Goal: Communication & Community: Answer question/provide support

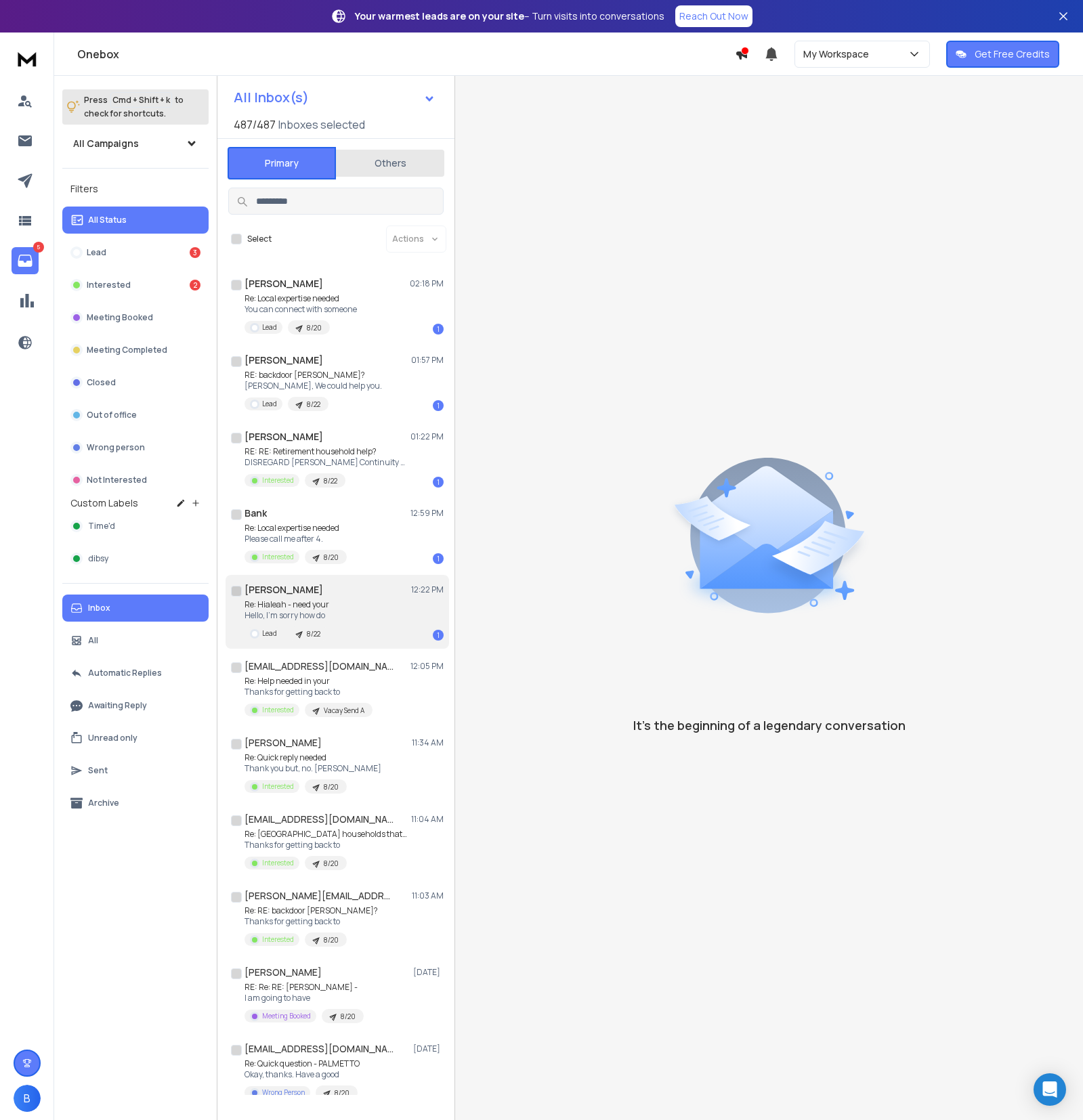
click at [362, 611] on div "Re: Hialeah - need your Hello, I'm sorry how do Lead 8/22 1" at bounding box center [344, 620] width 199 height 41
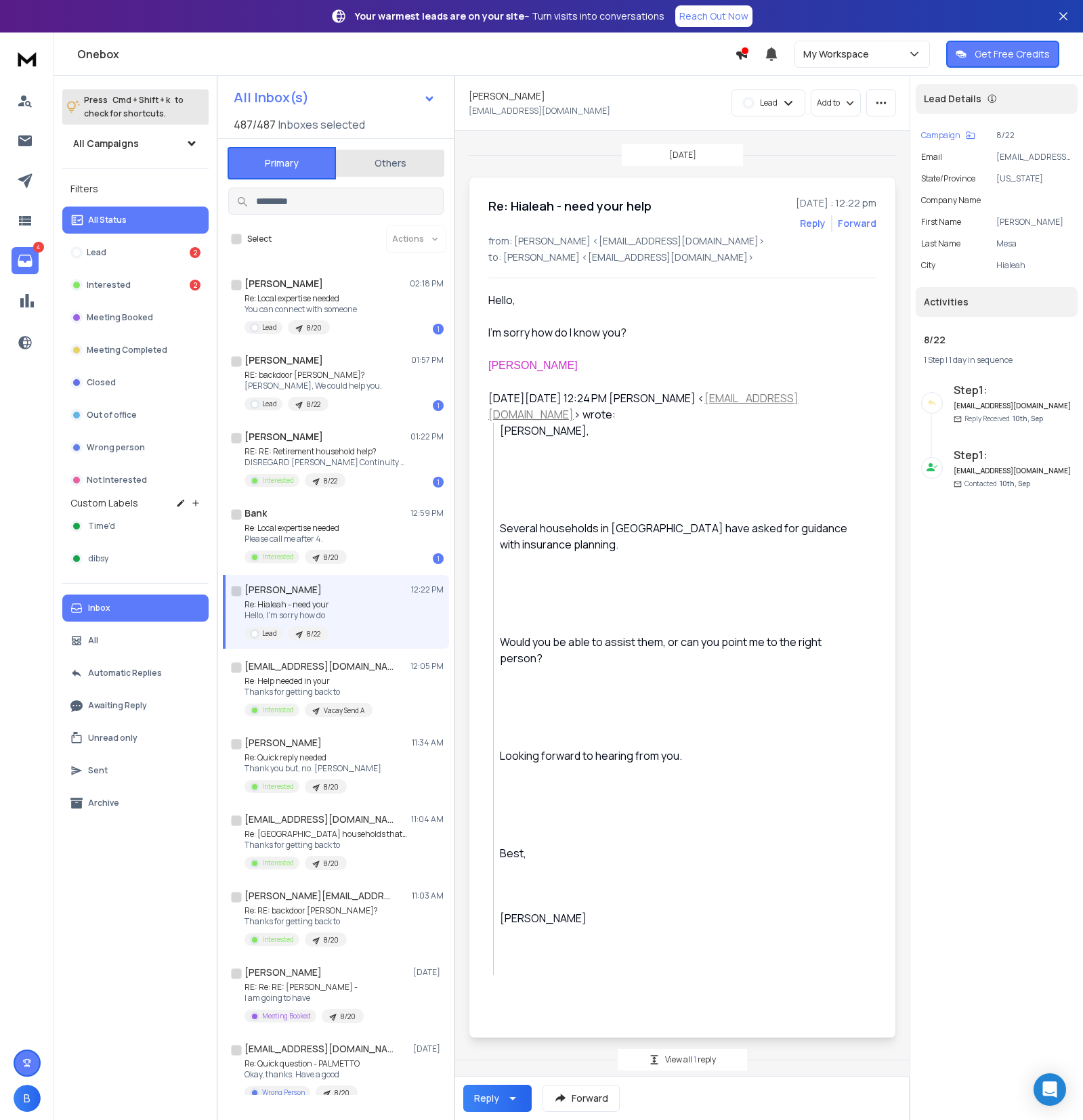
click at [808, 221] on button "Reply" at bounding box center [813, 223] width 26 height 14
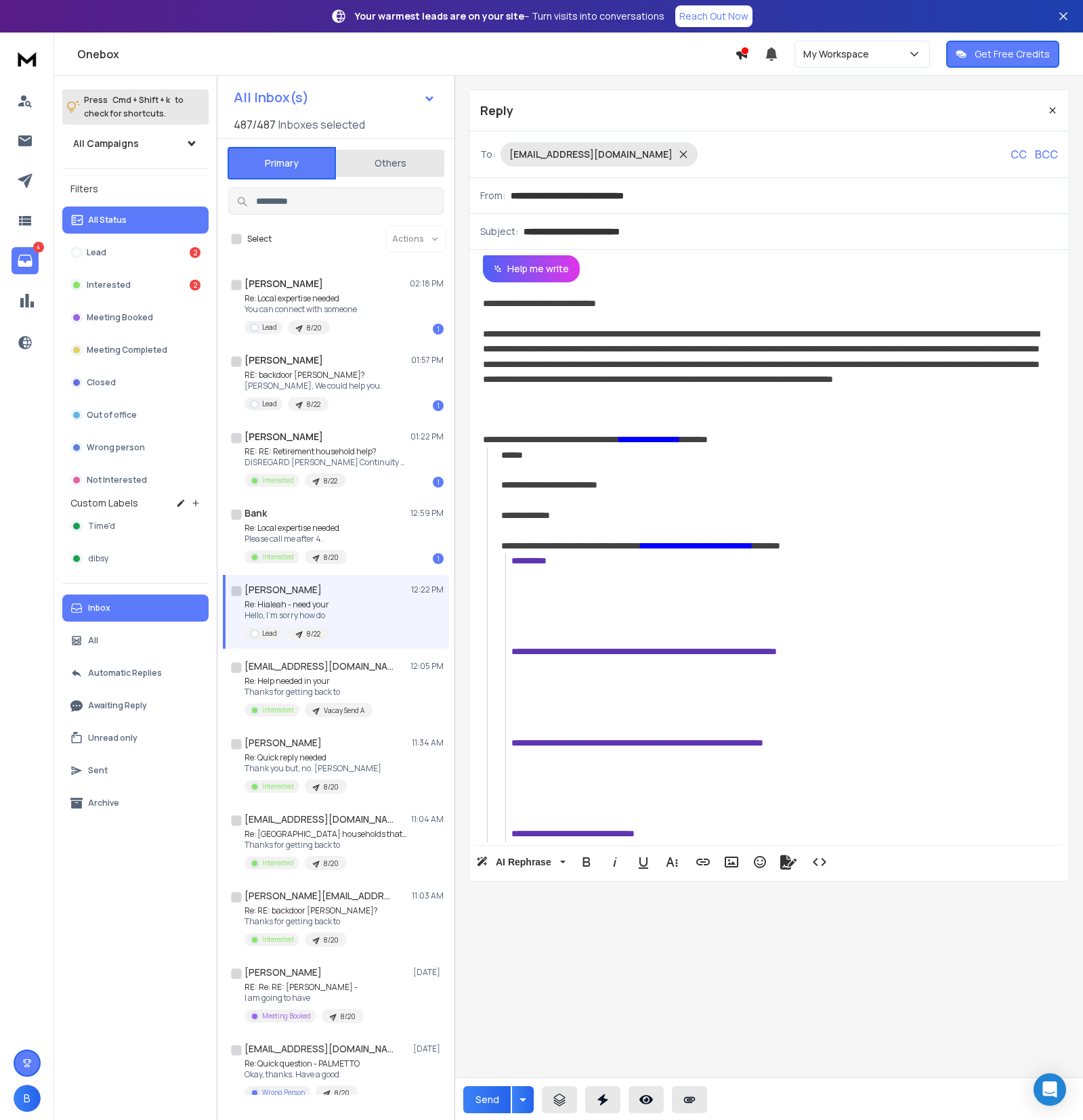
click at [574, 362] on div "**********" at bounding box center [767, 349] width 568 height 107
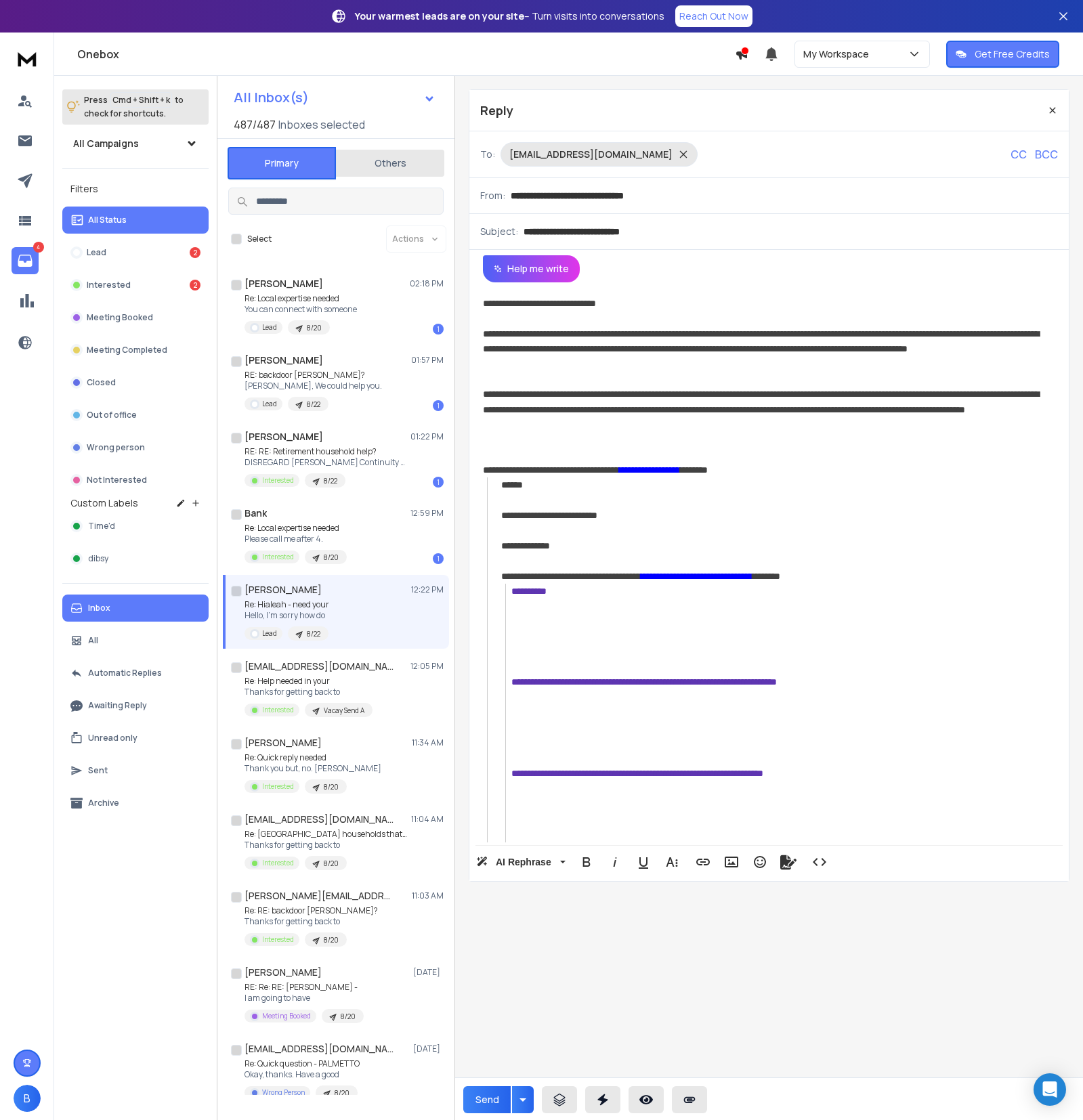
click at [861, 408] on div "**********" at bounding box center [767, 409] width 568 height 45
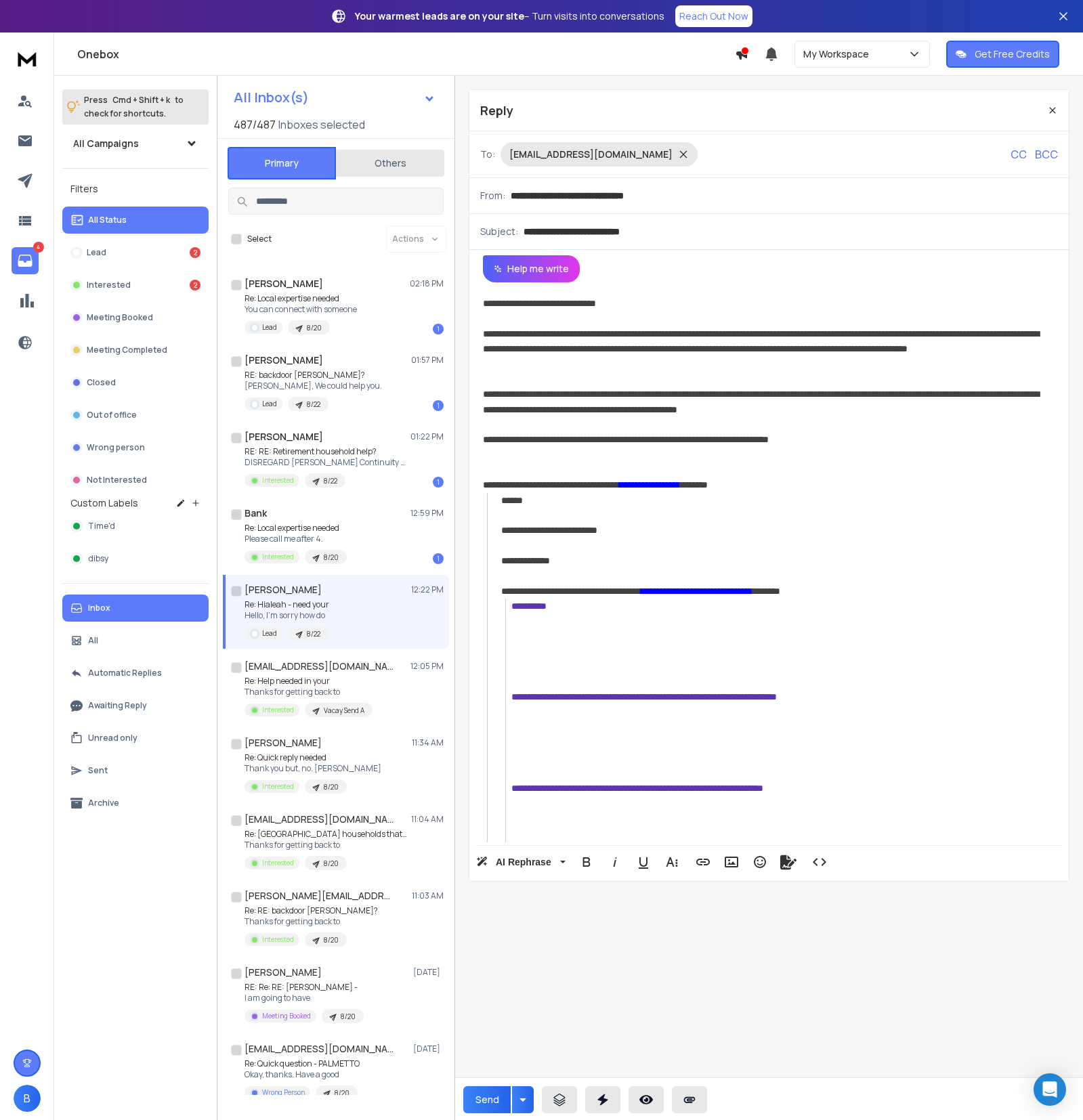
click at [873, 442] on div "**********" at bounding box center [767, 439] width 568 height 15
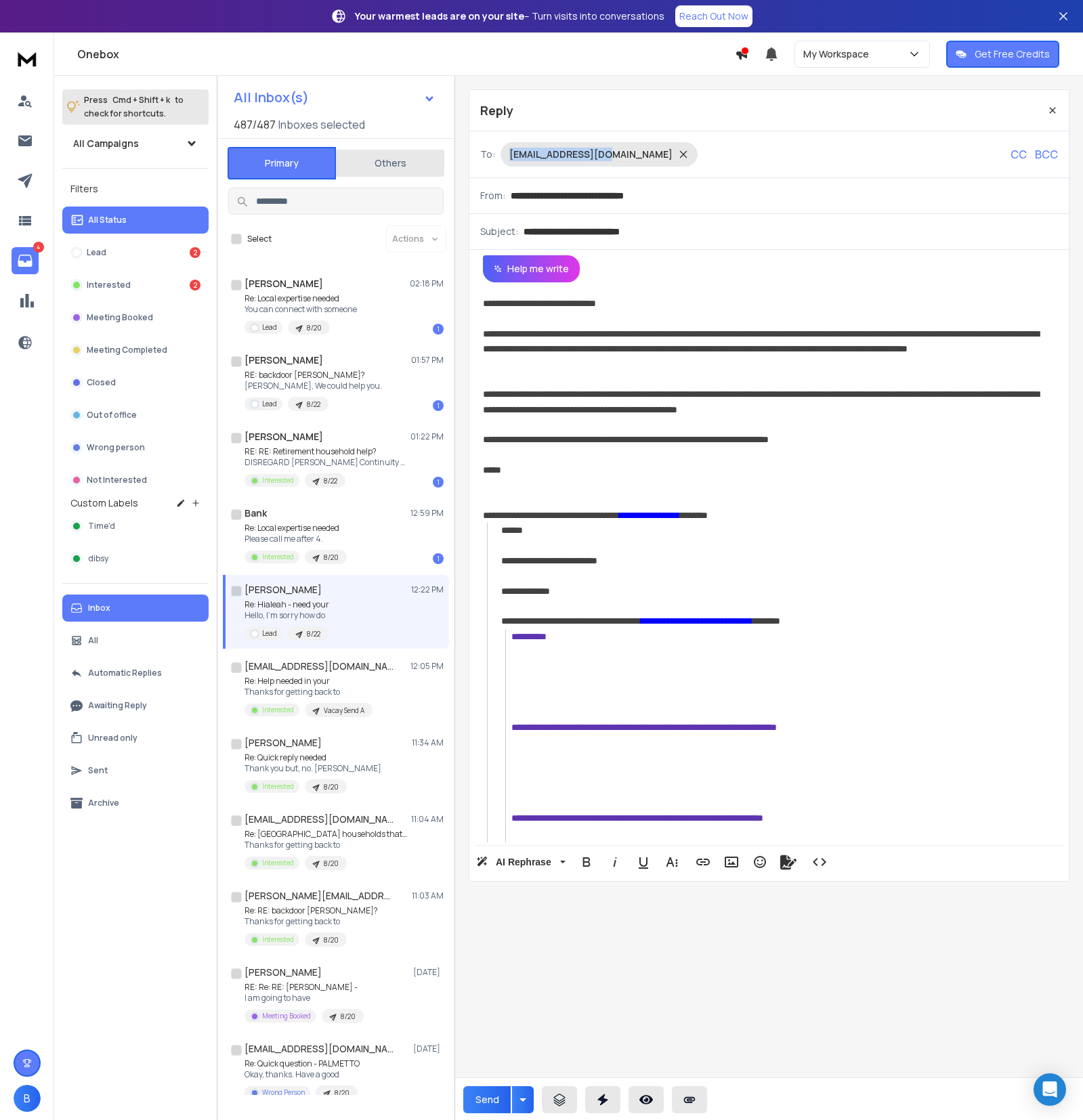
drag, startPoint x: 603, startPoint y: 157, endPoint x: 507, endPoint y: 149, distance: 96.3
click at [507, 149] on div "[EMAIL_ADDRESS][DOMAIN_NAME]" at bounding box center [599, 154] width 197 height 24
copy p "[EMAIL_ADDRESS][DOMAIN_NAME]"
click at [471, 1094] on button "Send" at bounding box center [487, 1100] width 48 height 27
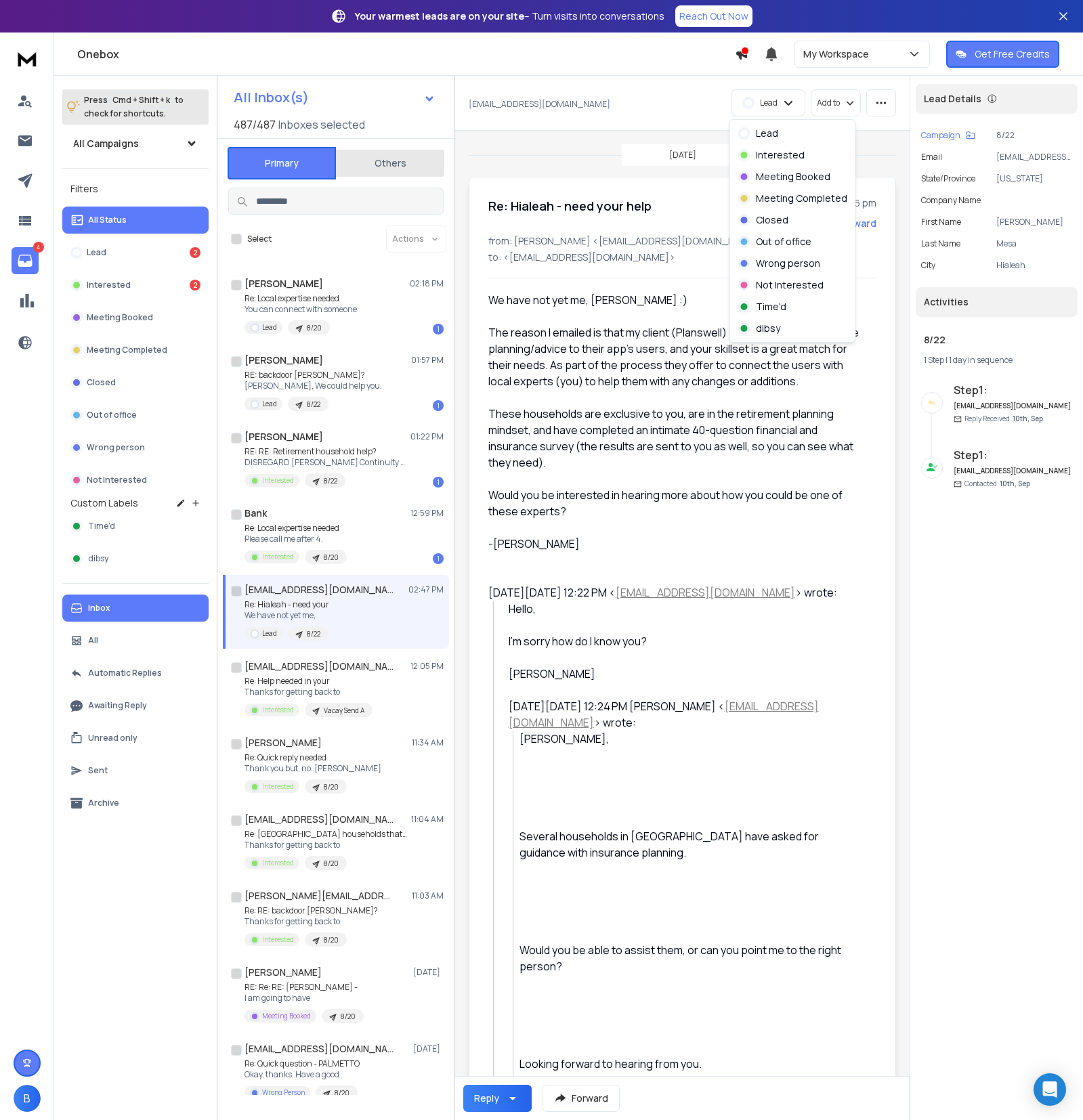
click at [783, 100] on icon at bounding box center [788, 103] width 11 height 11
click at [763, 149] on p "Interested" at bounding box center [780, 155] width 49 height 14
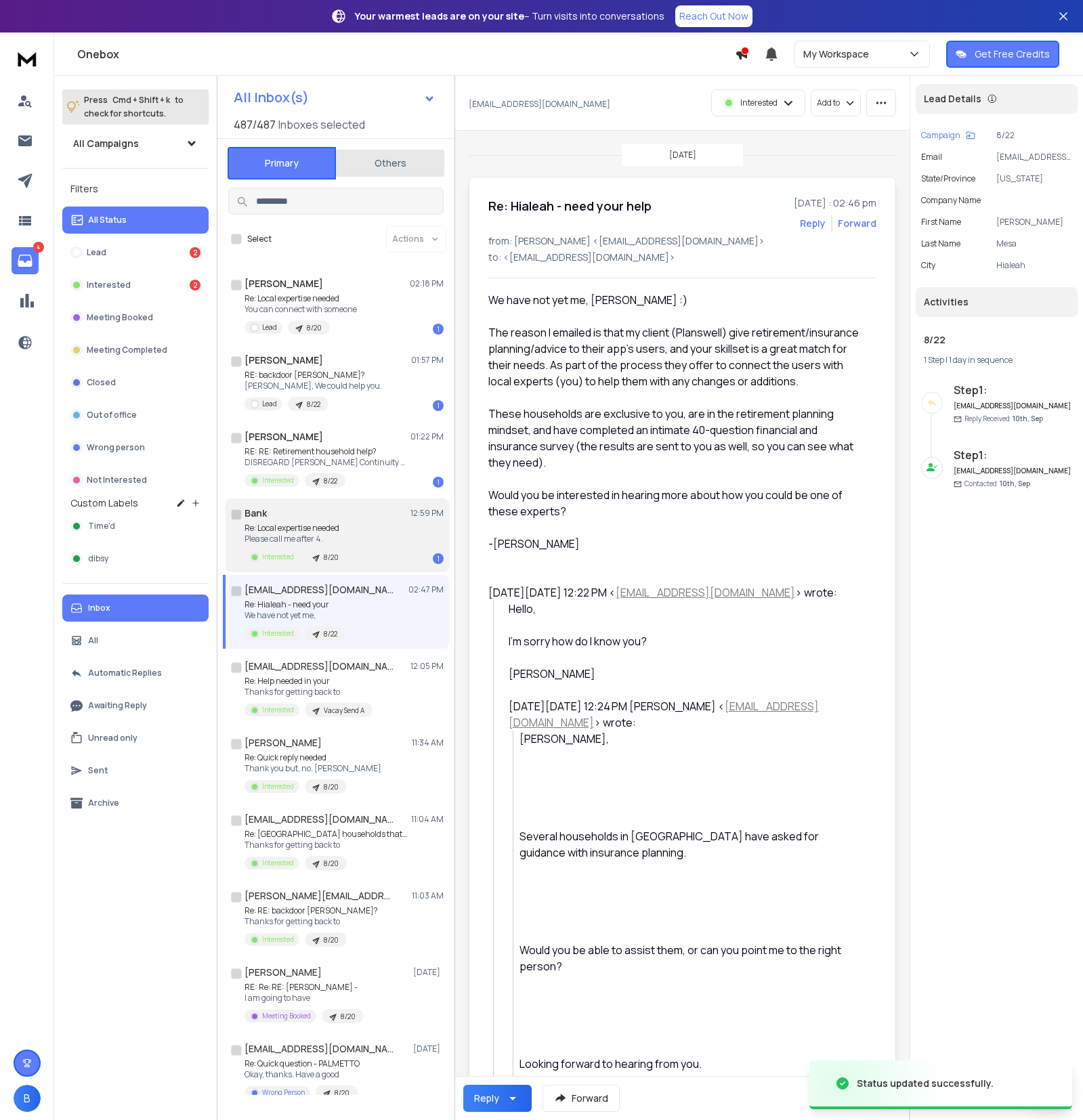
click at [368, 531] on div "Re: Local expertise needed Please call me after 4. Interested 8/20 1" at bounding box center [344, 543] width 199 height 41
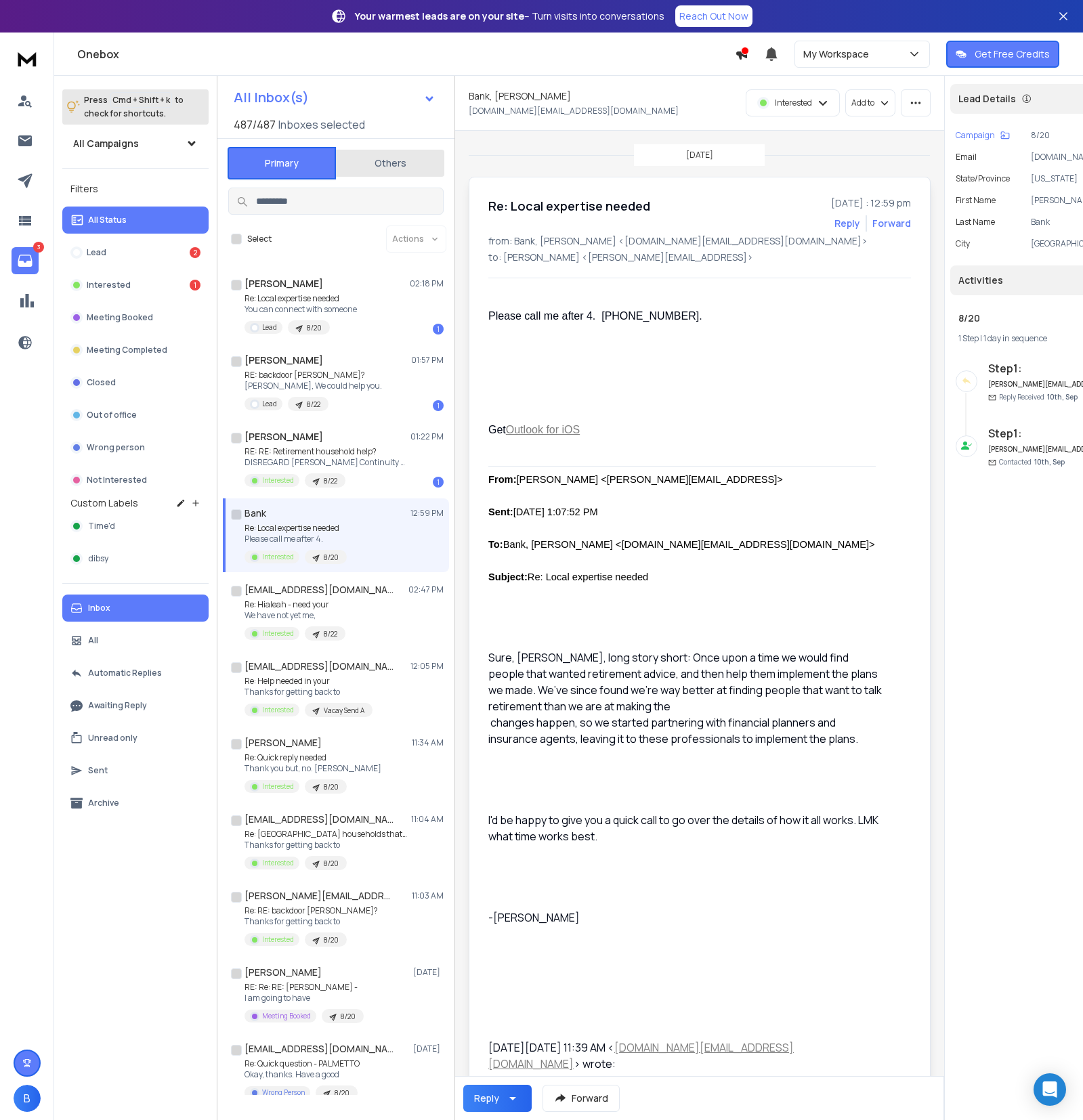
click at [507, 111] on p "[DOMAIN_NAME][EMAIL_ADDRESS][DOMAIN_NAME]" at bounding box center [573, 111] width 210 height 11
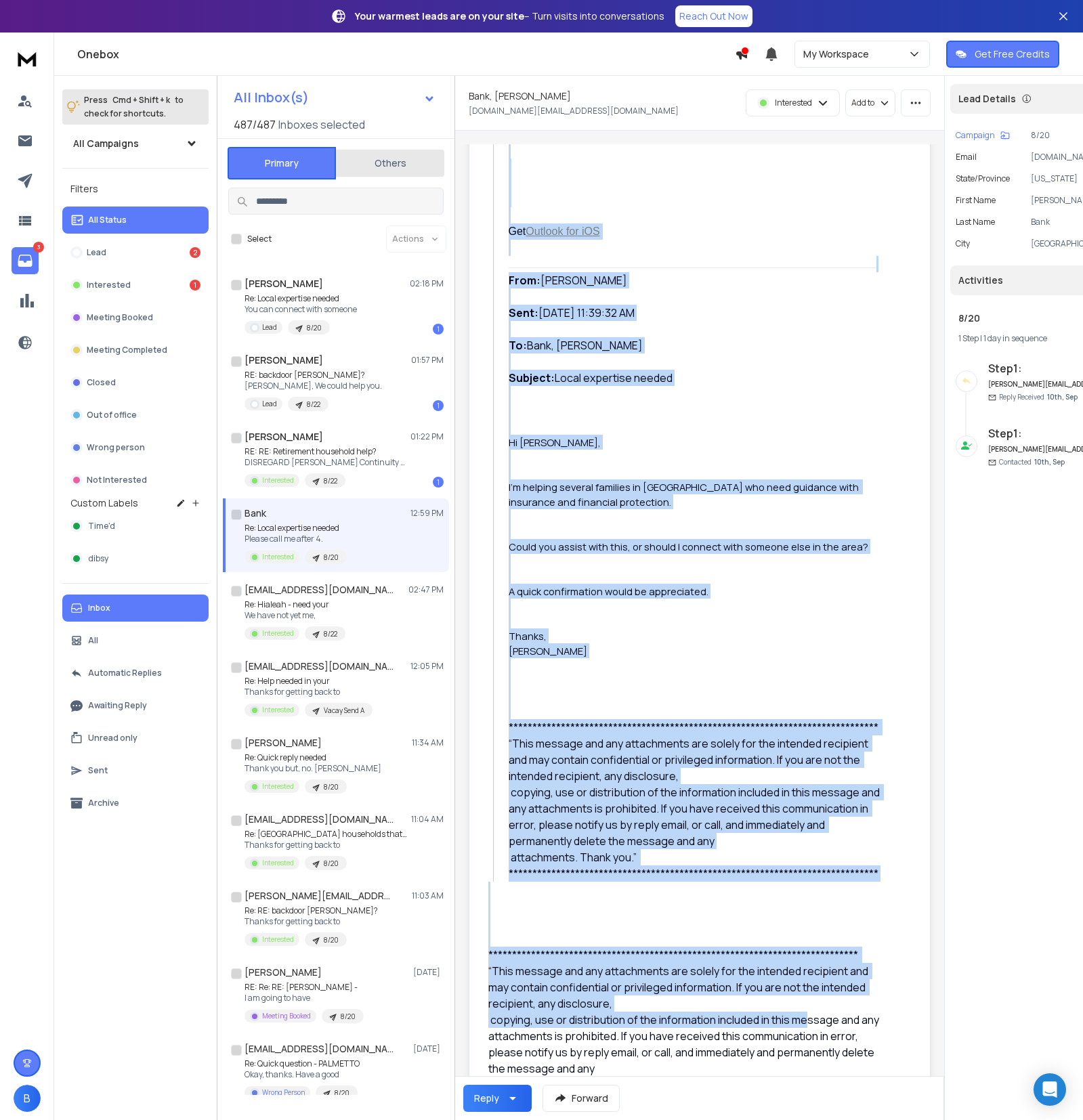
scroll to position [1343, 0]
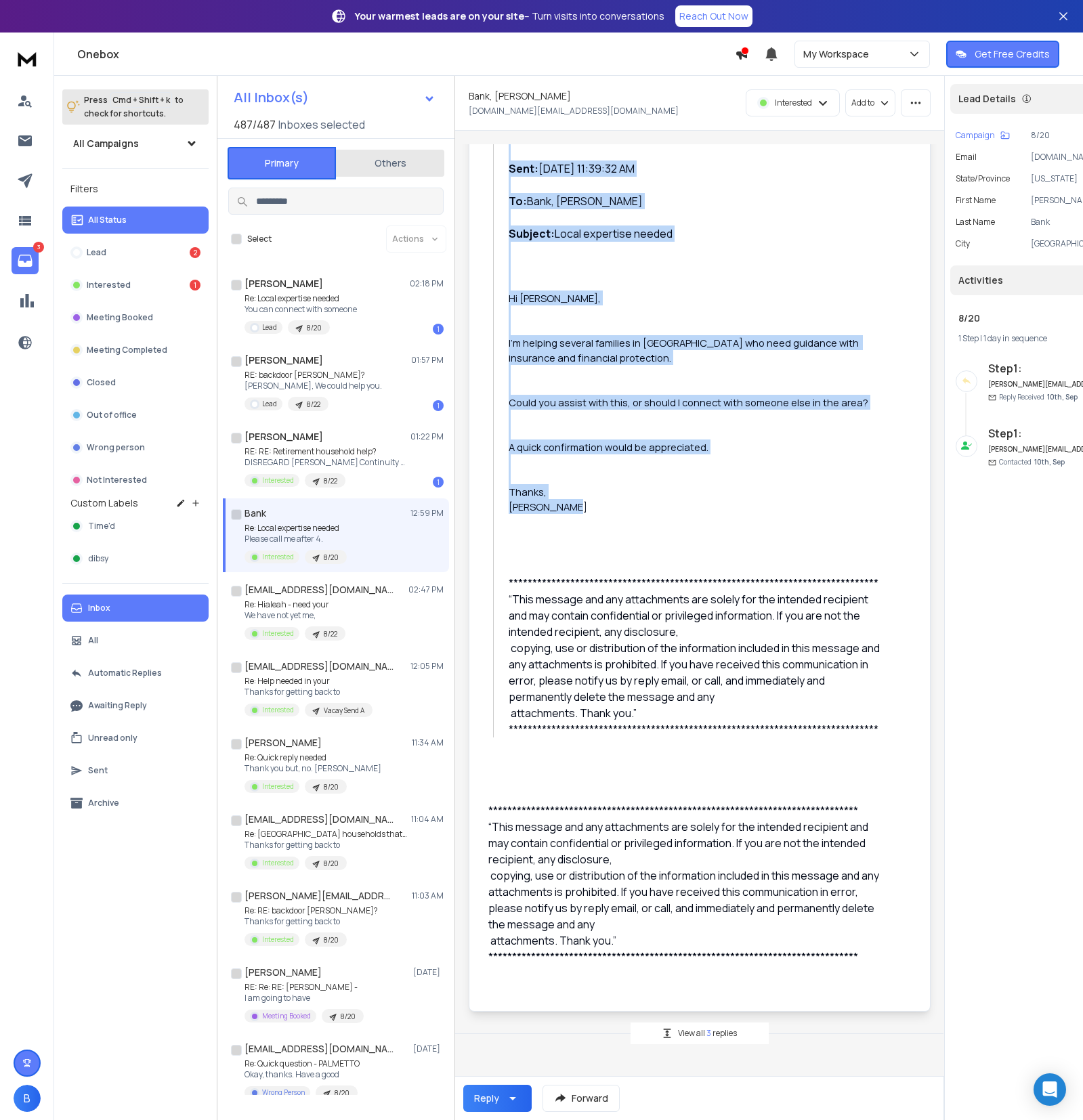
drag, startPoint x: 488, startPoint y: 328, endPoint x: 806, endPoint y: 447, distance: 339.5
click at [806, 447] on div "Please call me after 4. [PHONE_NUMBER]. Get Outlook for iOS From: [PERSON_NAME]…" at bounding box center [691, 64] width 407 height 1855
copy div "Loremi dolo si ametc 5. 8007747776. Adi Elitsed doe tEM Inci: Utla Etdolo <magn…"
click at [612, 386] on div "Hi [PERSON_NAME], I'm helping several families in [GEOGRAPHIC_DATA] who need gu…" at bounding box center [697, 424] width 376 height 268
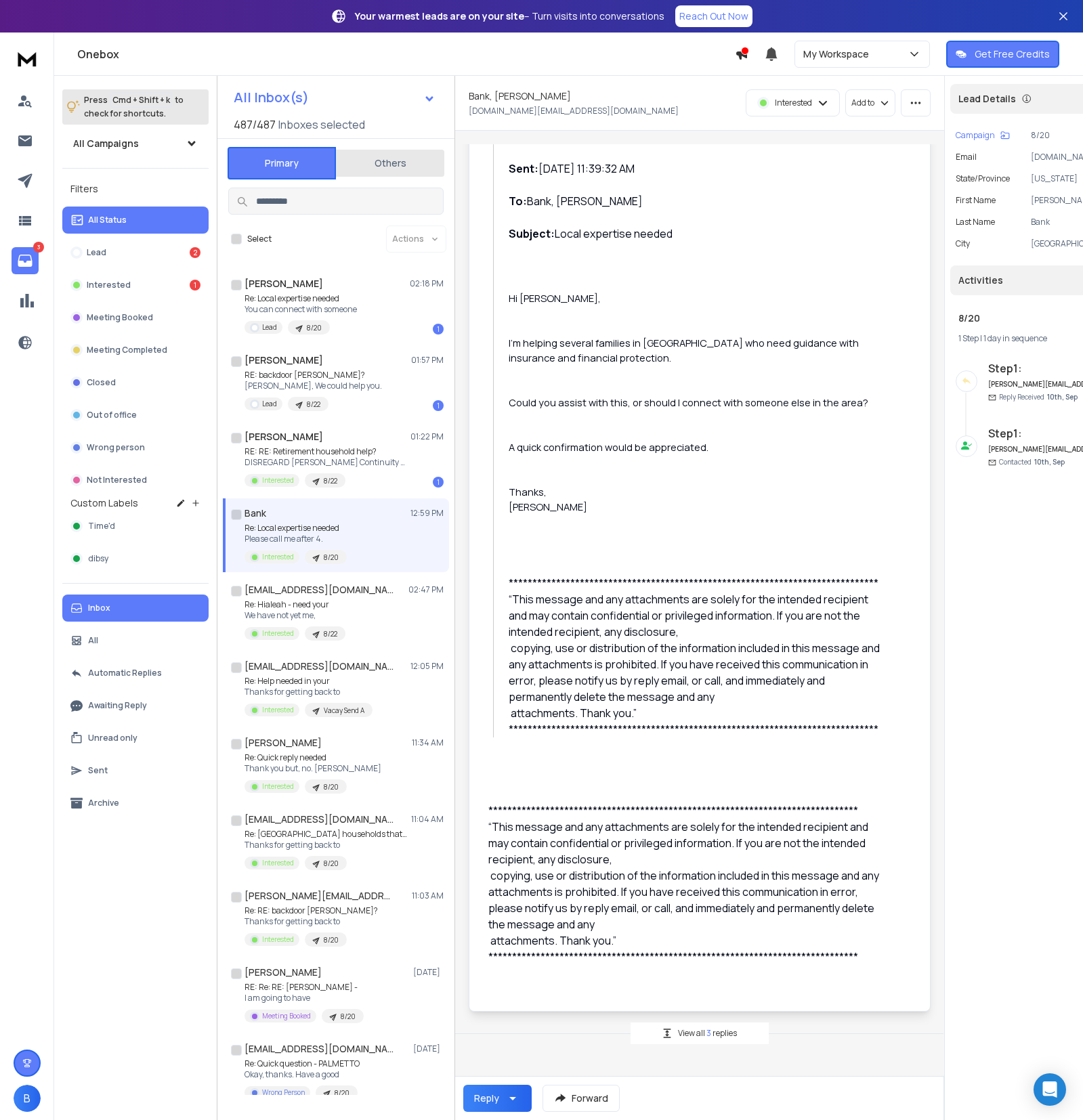
scroll to position [0, 0]
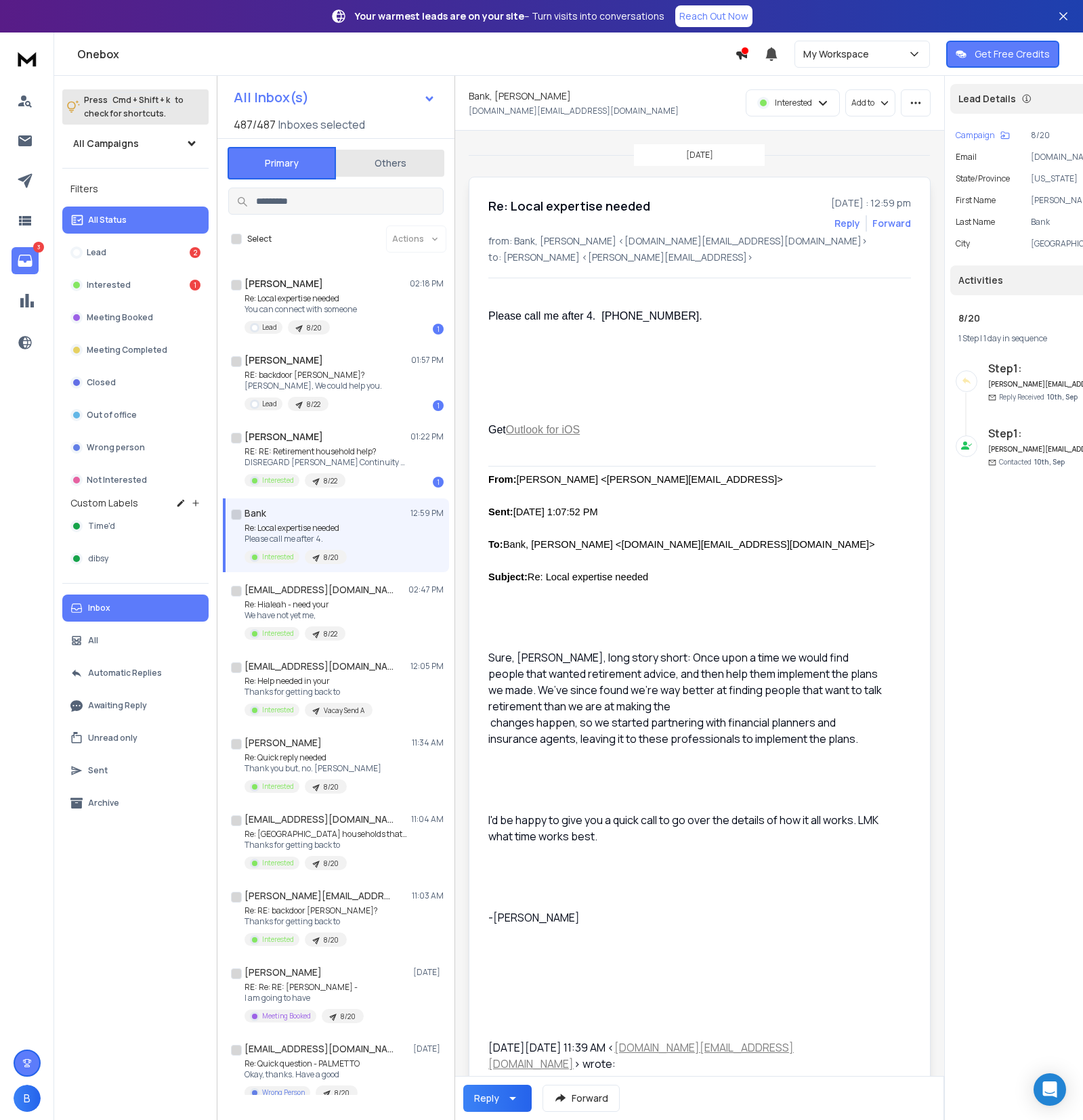
click at [848, 220] on button "Reply" at bounding box center [847, 223] width 26 height 14
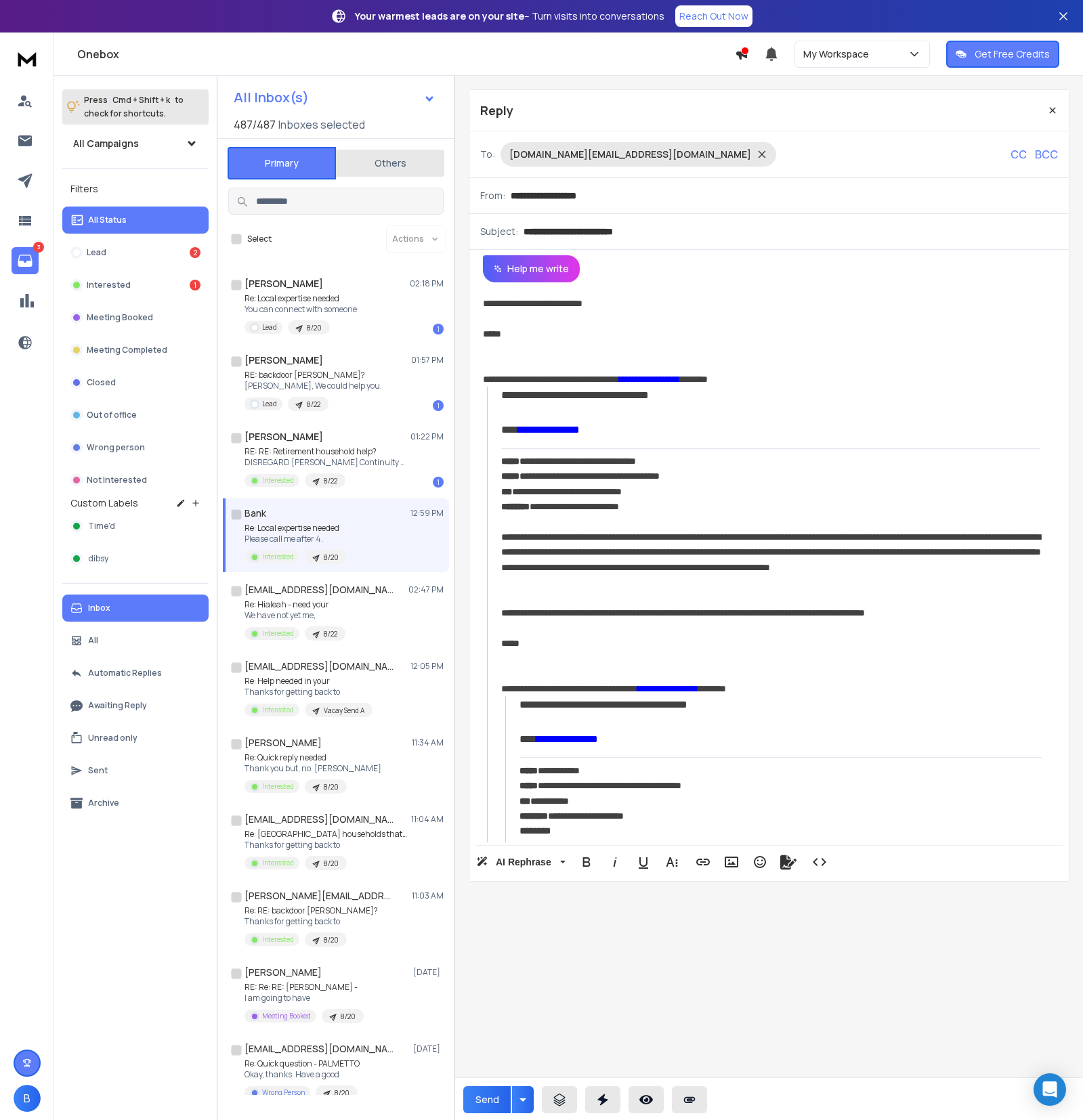
click at [484, 1097] on button "Send" at bounding box center [487, 1100] width 48 height 27
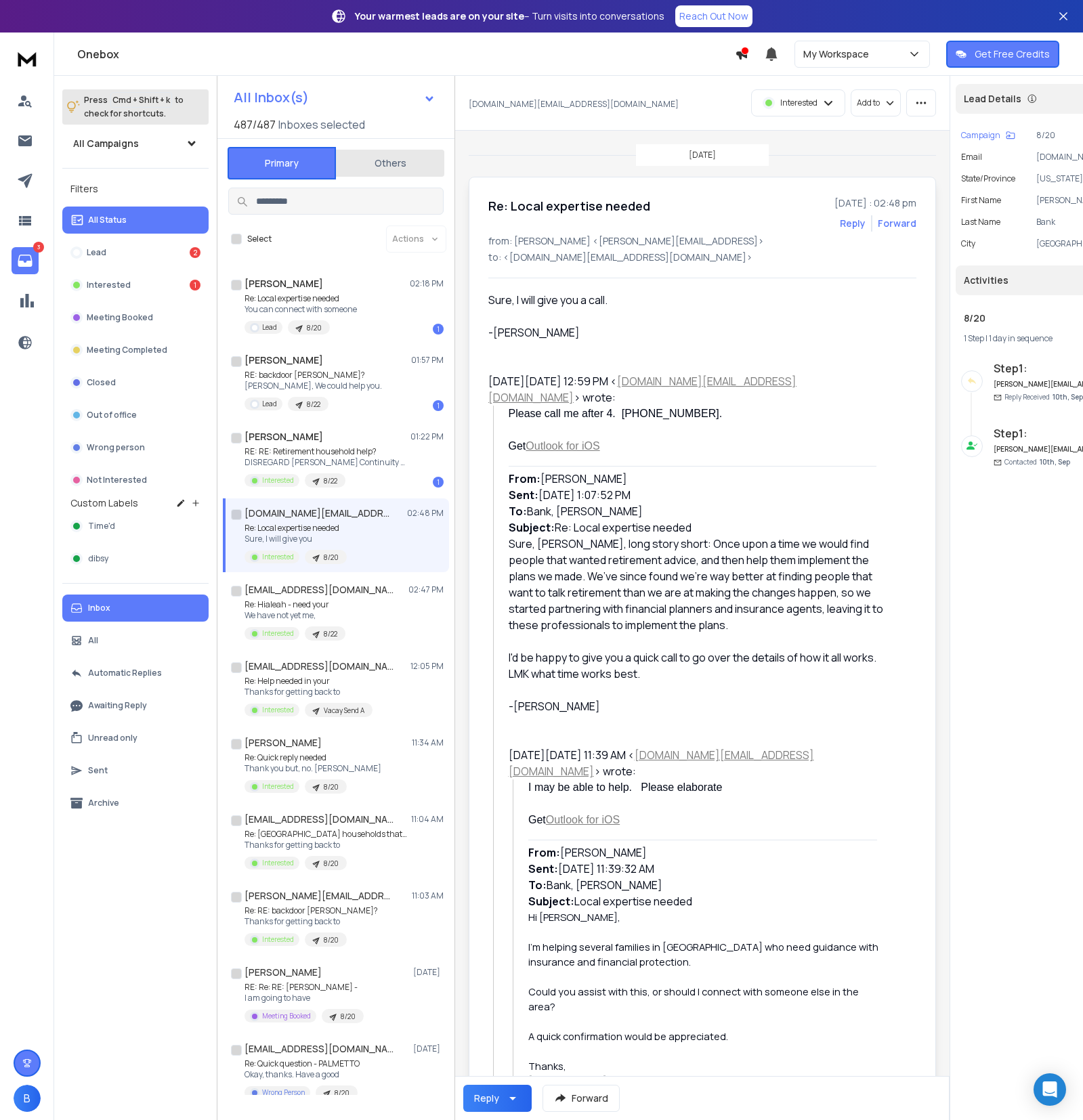
click at [511, 108] on p "[DOMAIN_NAME][EMAIL_ADDRESS][DOMAIN_NAME]" at bounding box center [573, 105] width 210 height 11
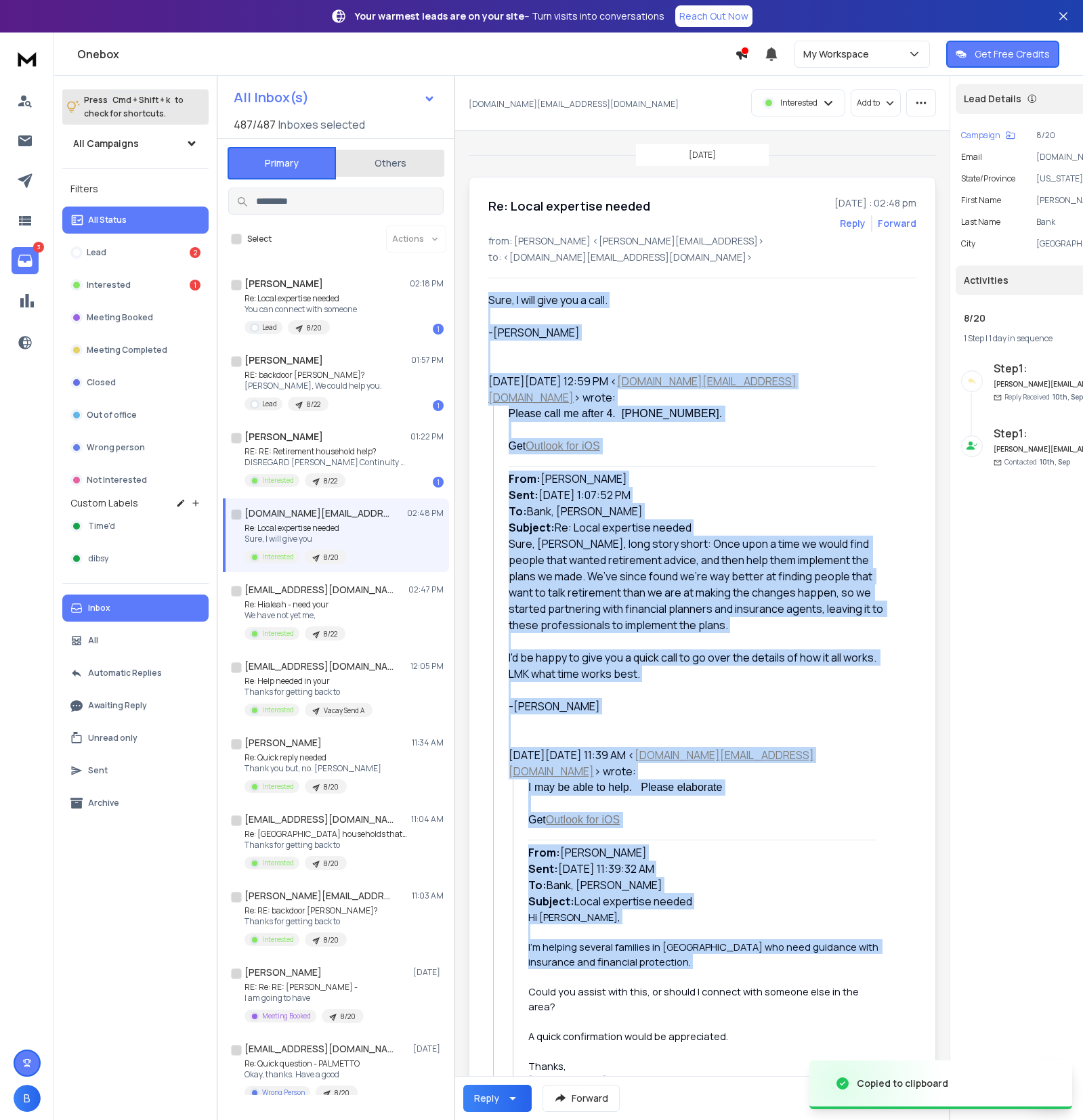
scroll to position [416, 0]
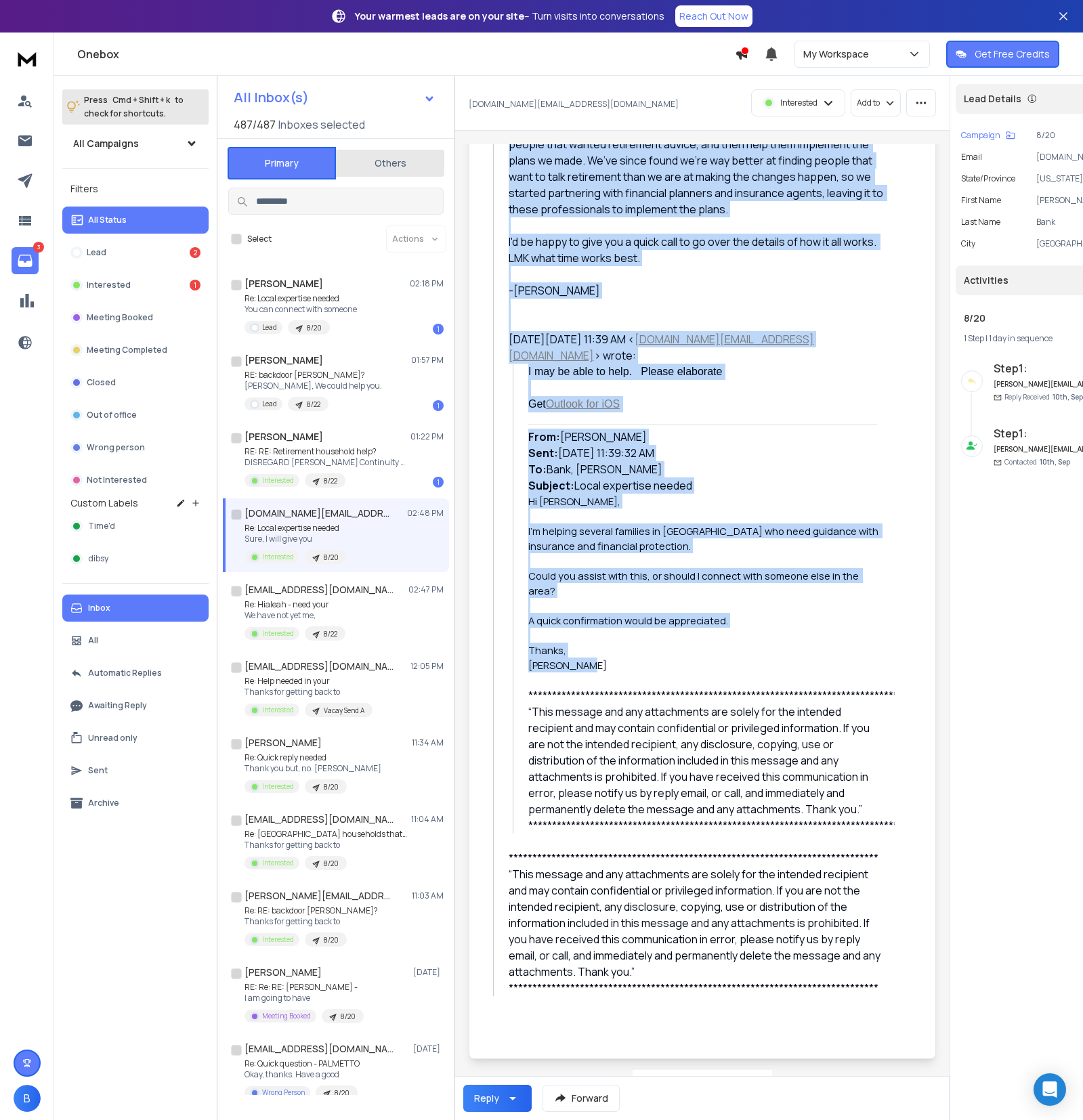
drag, startPoint x: 490, startPoint y: 291, endPoint x: 758, endPoint y: 620, distance: 424.3
click at [758, 620] on div "Re: Local expertise needed [DATE] : 02:48 pm Reply Forward from: [PERSON_NAME] …" at bounding box center [702, 410] width 428 height 1258
copy div "Lore, I dolo sita con a elit. -Sedd Ei Temporinc, Utl 54, 3401 et 43:54 DO < Ma…"
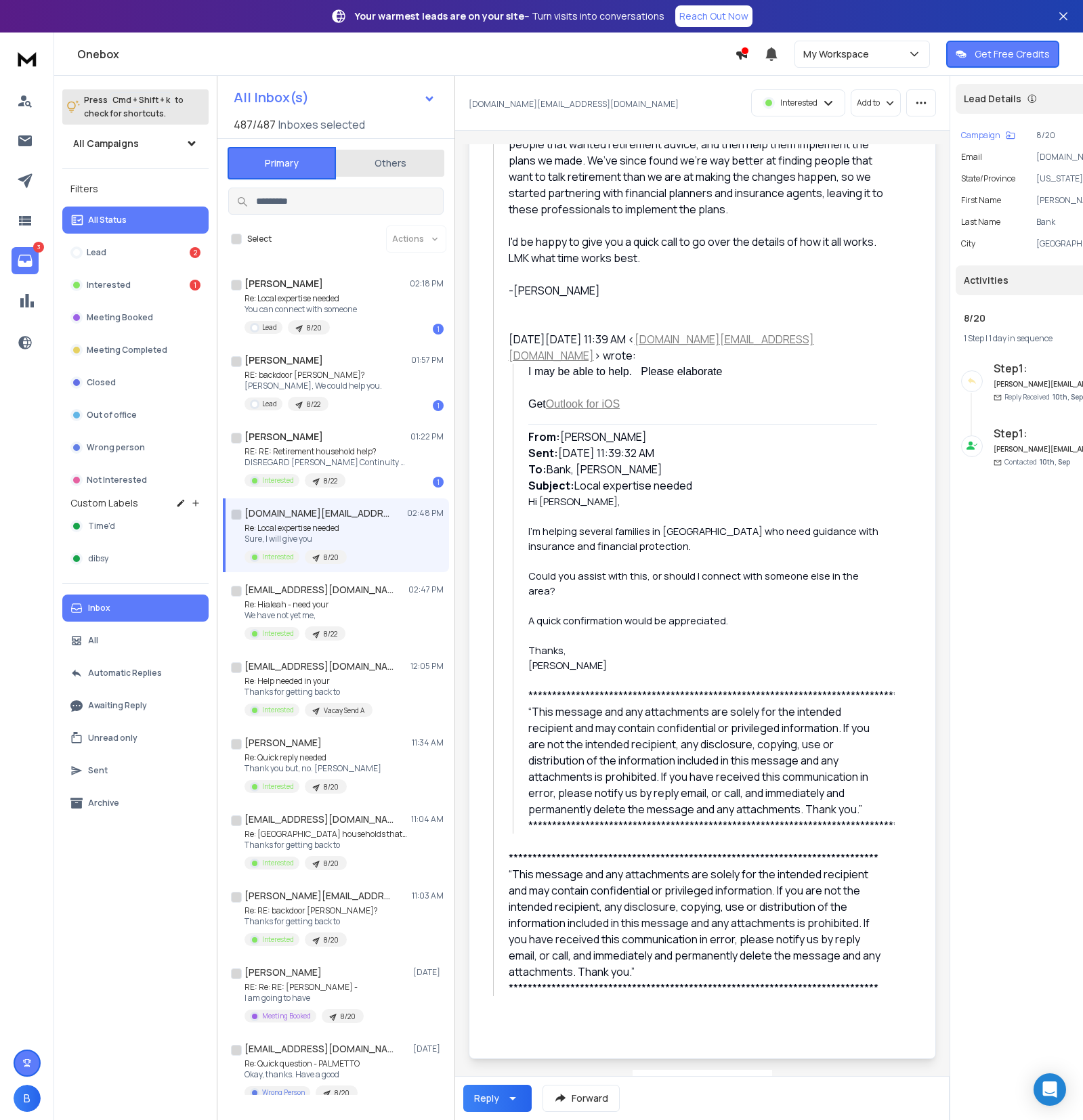
click at [524, 102] on p "[DOMAIN_NAME][EMAIL_ADDRESS][DOMAIN_NAME]" at bounding box center [573, 105] width 210 height 11
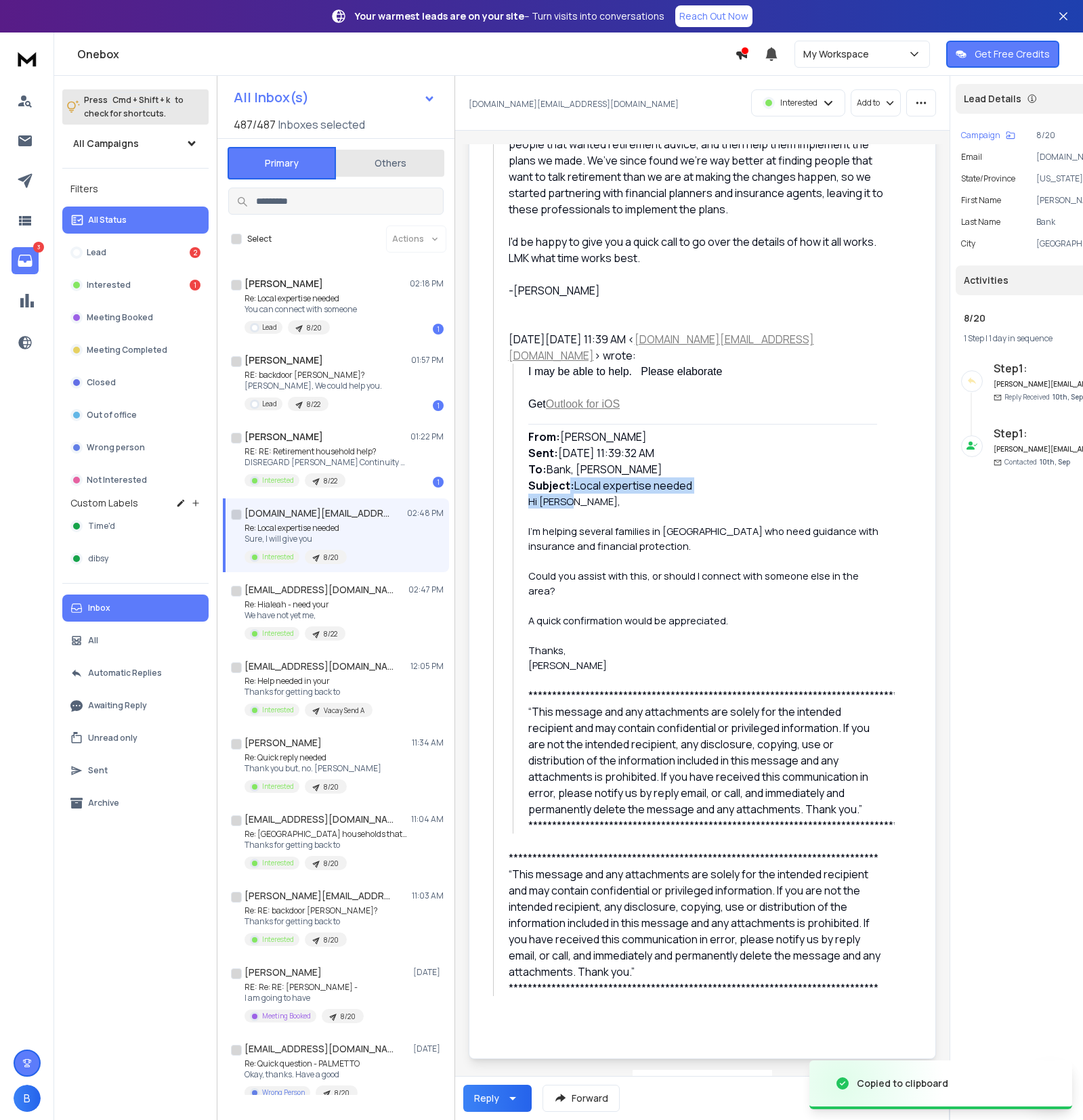
click at [574, 467] on div "I may be able to help. Please elaborate Get Outlook for iOS From: [PERSON_NAME]…" at bounding box center [698, 599] width 371 height 470
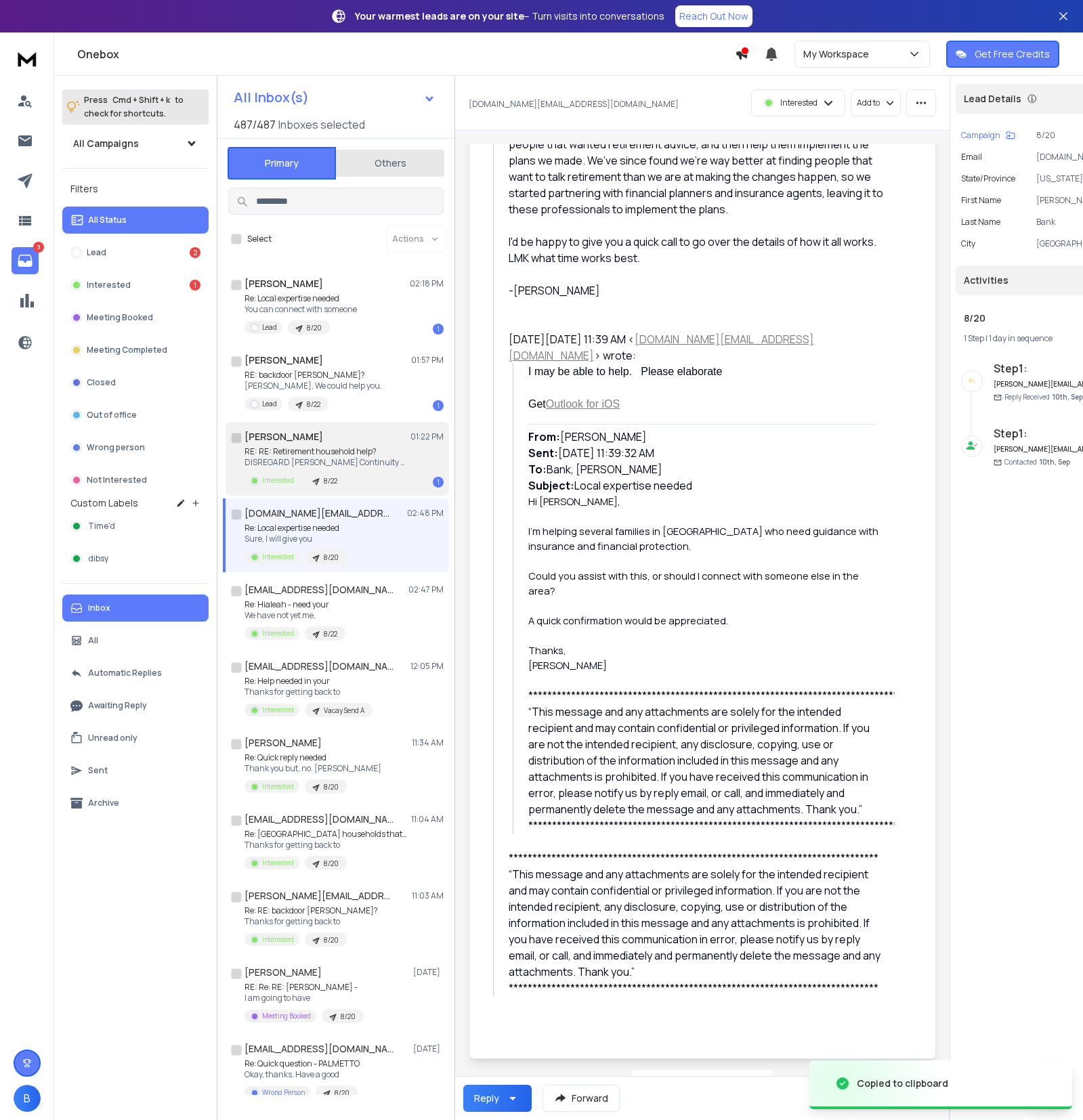
click at [348, 463] on p "DISREGARD [PERSON_NAME] Continuity Risk" at bounding box center [325, 462] width 162 height 11
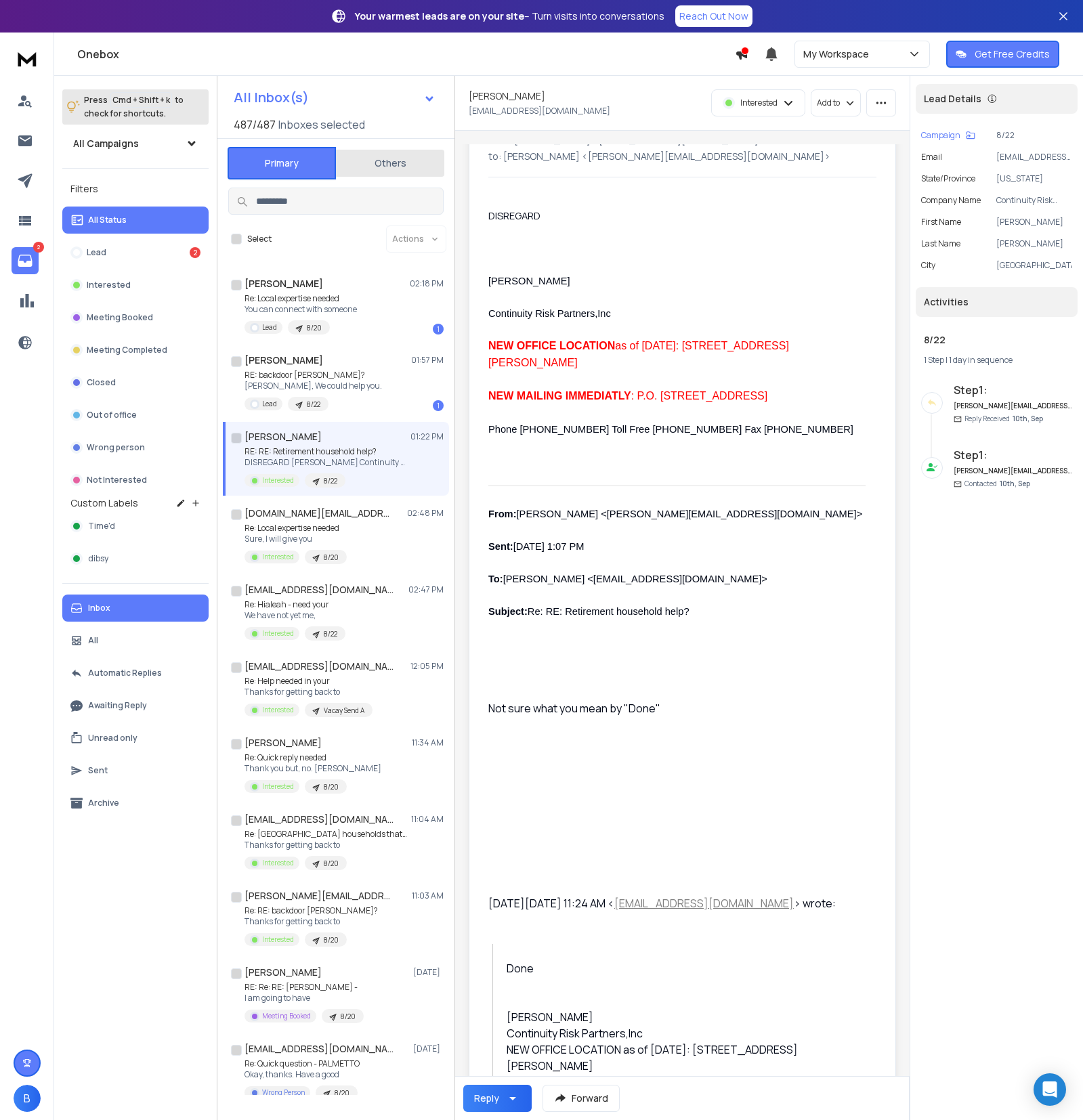
scroll to position [0, 0]
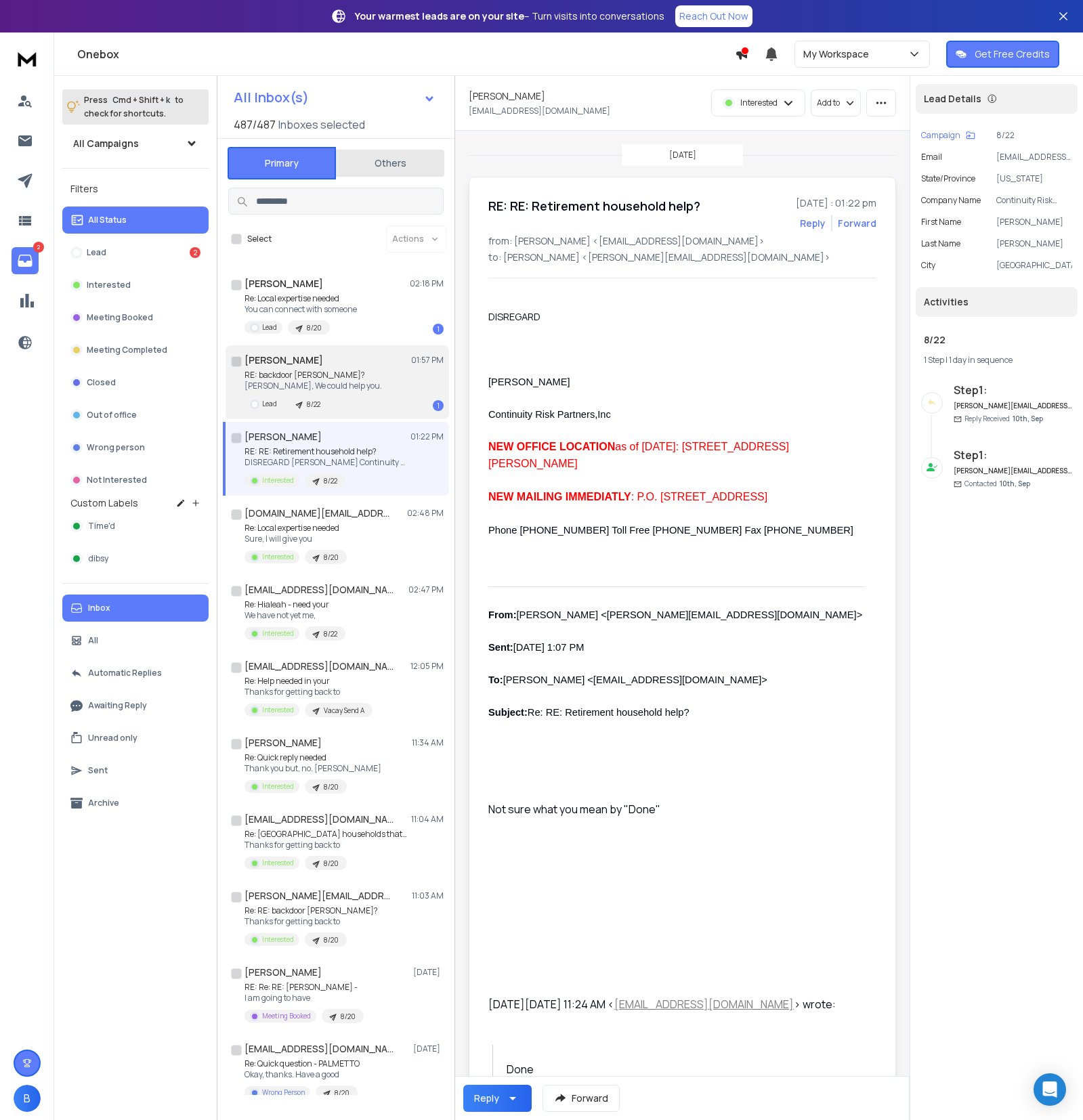
click at [411, 389] on div "RE: backdoor [PERSON_NAME]? [PERSON_NAME], We could help you. Lead 8/22 1" at bounding box center [344, 390] width 199 height 41
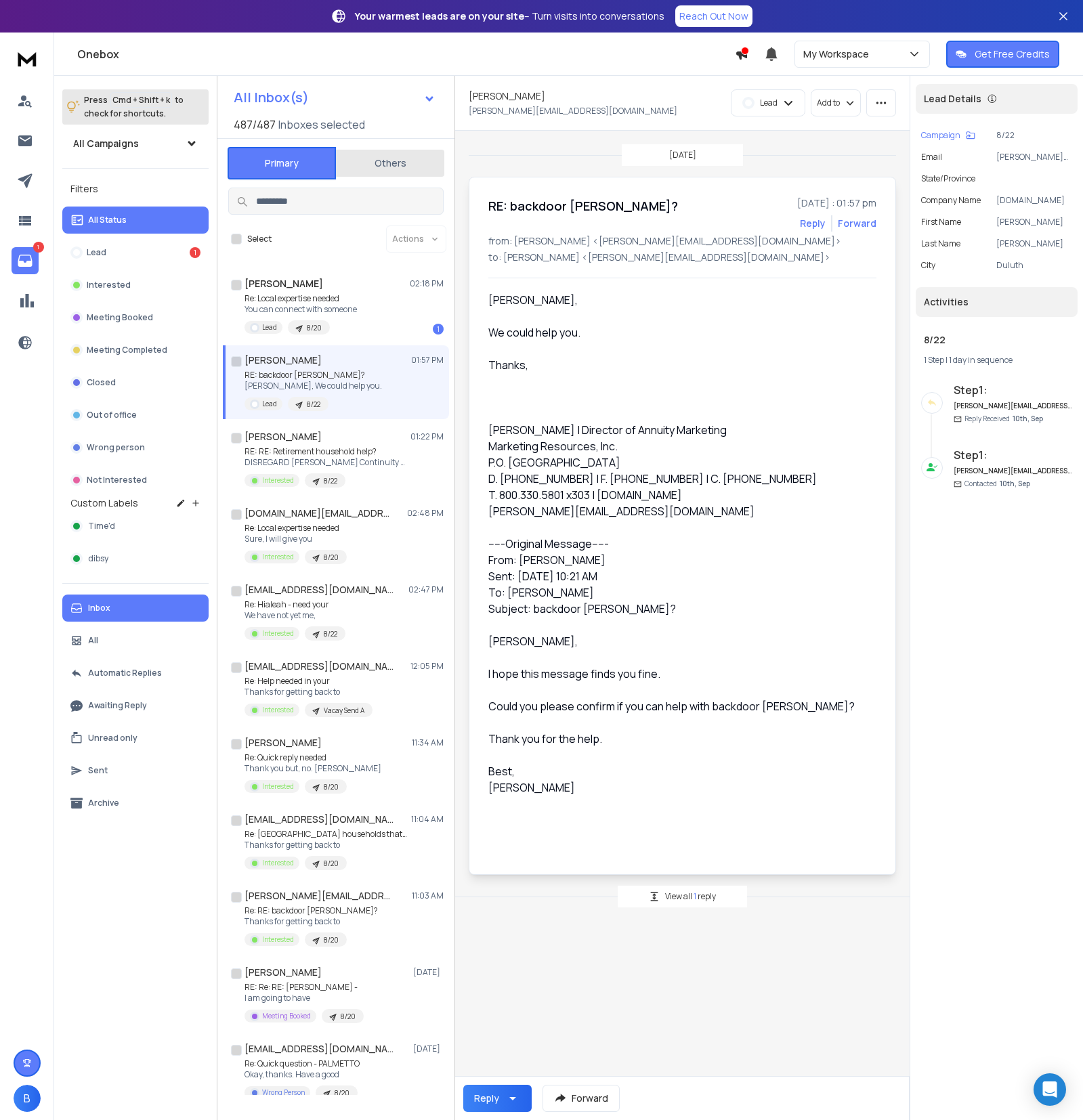
click at [806, 227] on button "Reply" at bounding box center [813, 223] width 26 height 14
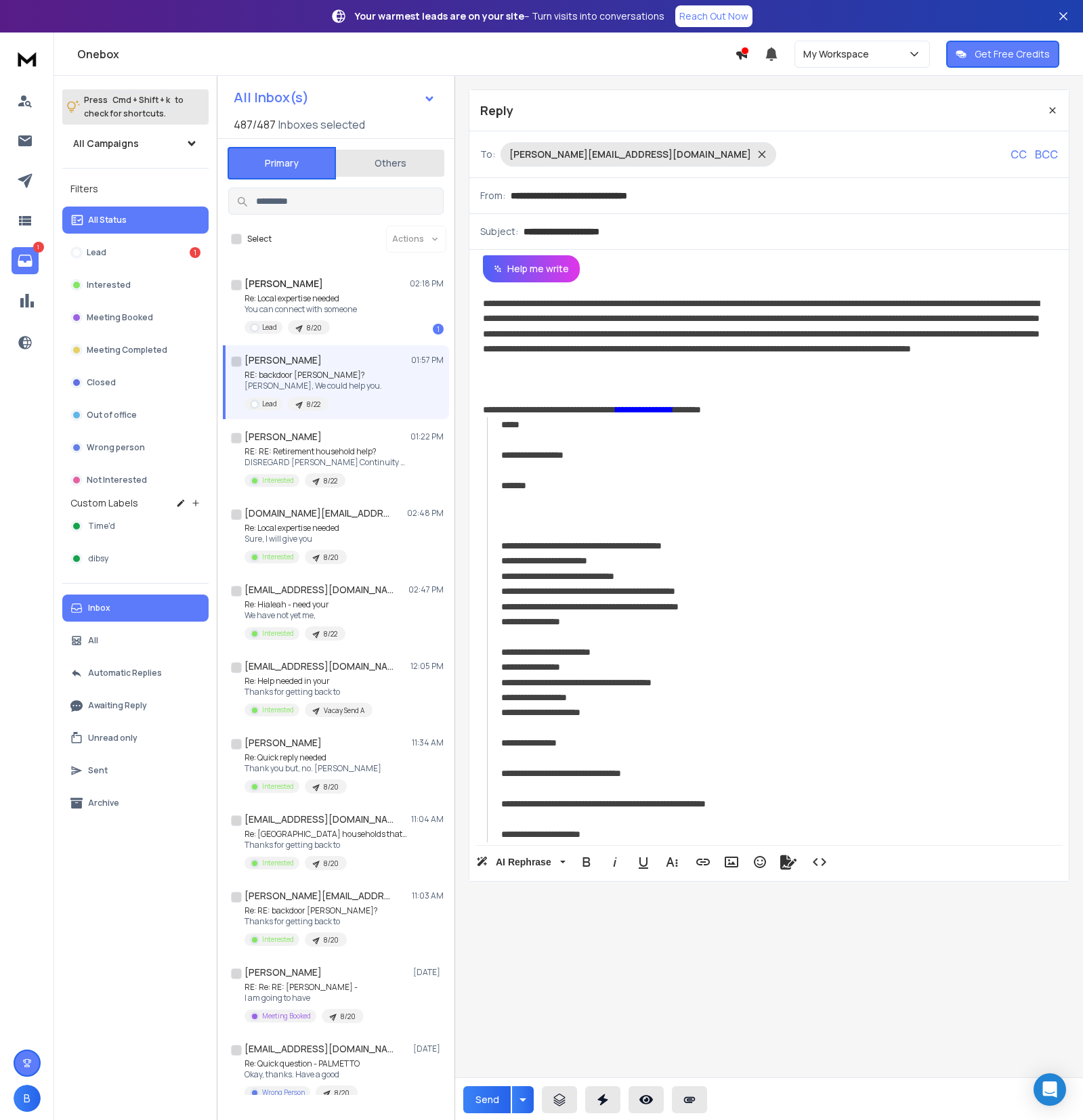
click at [689, 319] on div "**********" at bounding box center [767, 334] width 568 height 76
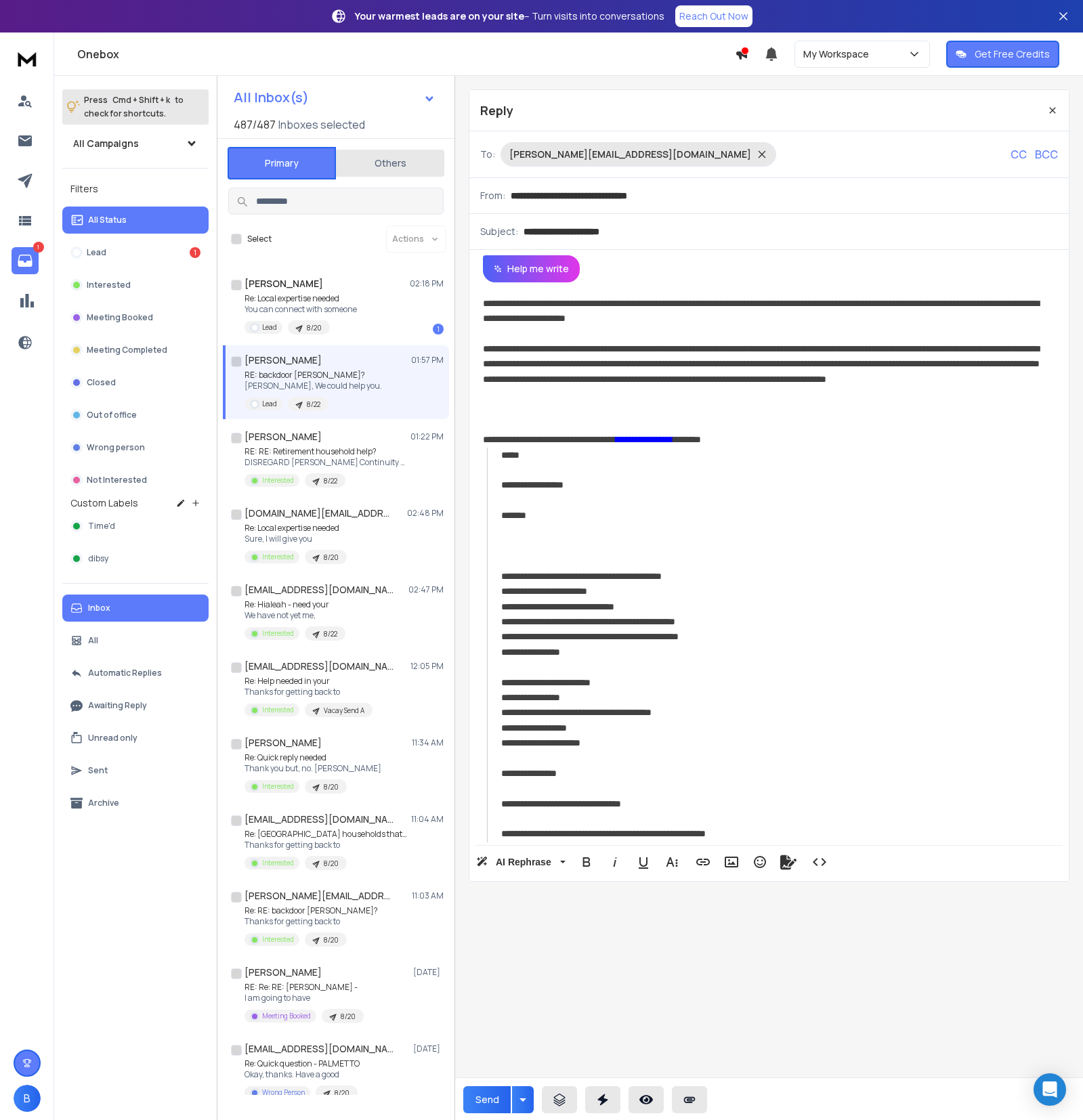
click at [847, 379] on div "**********" at bounding box center [767, 372] width 568 height 61
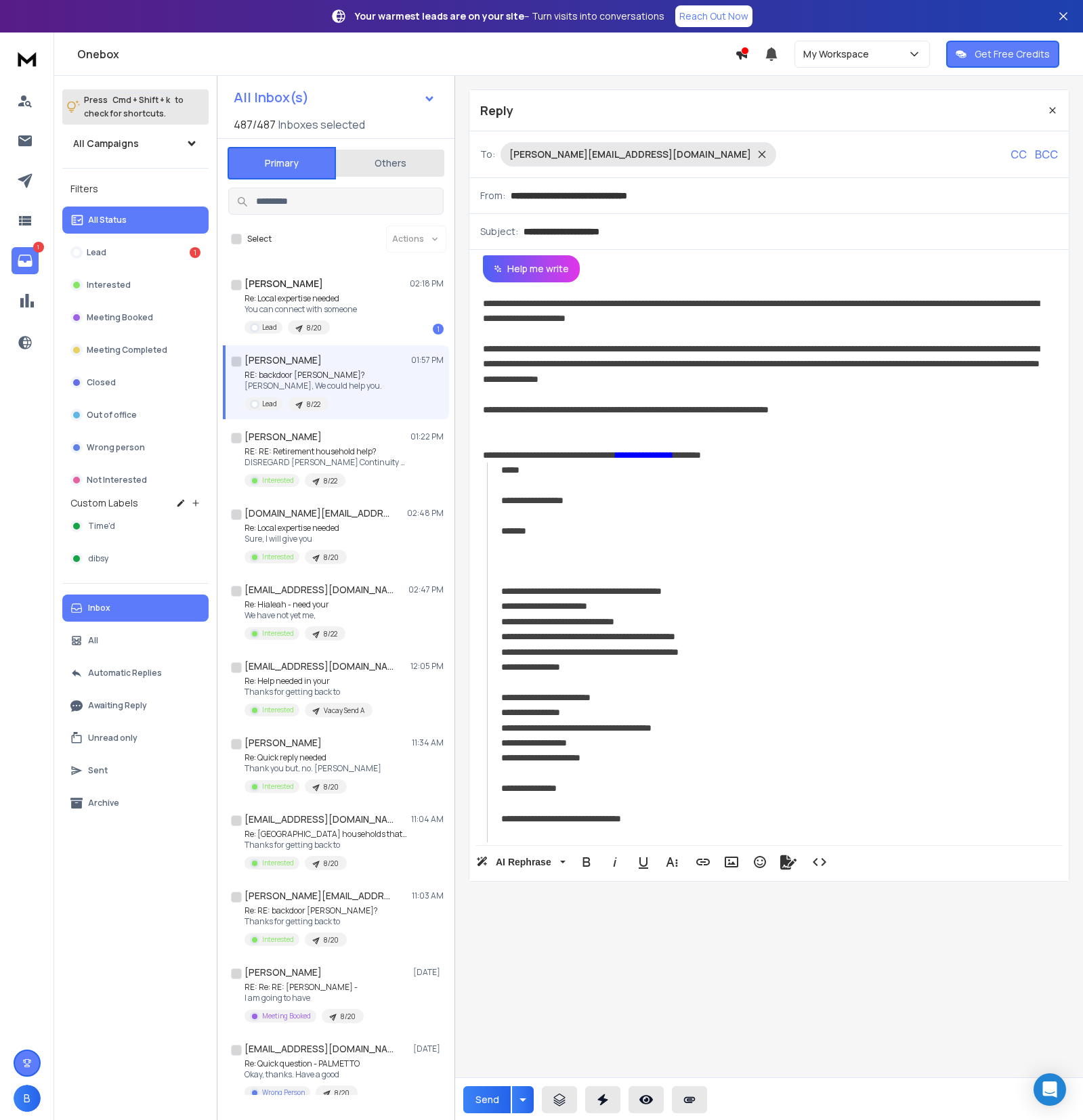
click at [896, 419] on div at bounding box center [769, 424] width 572 height 15
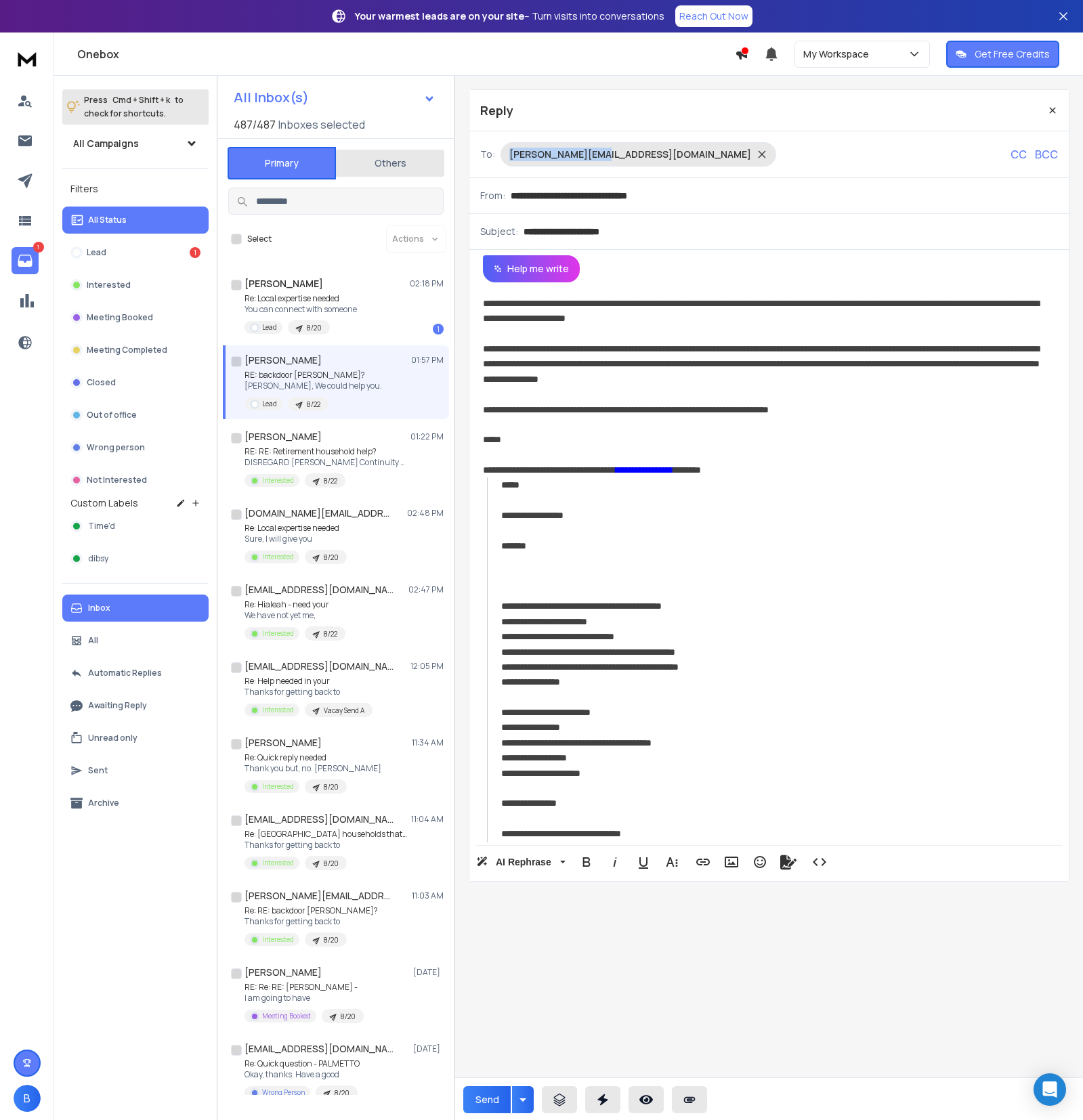
drag, startPoint x: 593, startPoint y: 156, endPoint x: 499, endPoint y: 151, distance: 94.1
click at [500, 151] on div "[PERSON_NAME][EMAIL_ADDRESS][DOMAIN_NAME]" at bounding box center [638, 154] width 276 height 24
copy p "[PERSON_NAME][EMAIL_ADDRESS][DOMAIN_NAME]"
drag, startPoint x: 495, startPoint y: 604, endPoint x: 719, endPoint y: 678, distance: 235.9
click at [719, 678] on div "**********" at bounding box center [769, 727] width 564 height 500
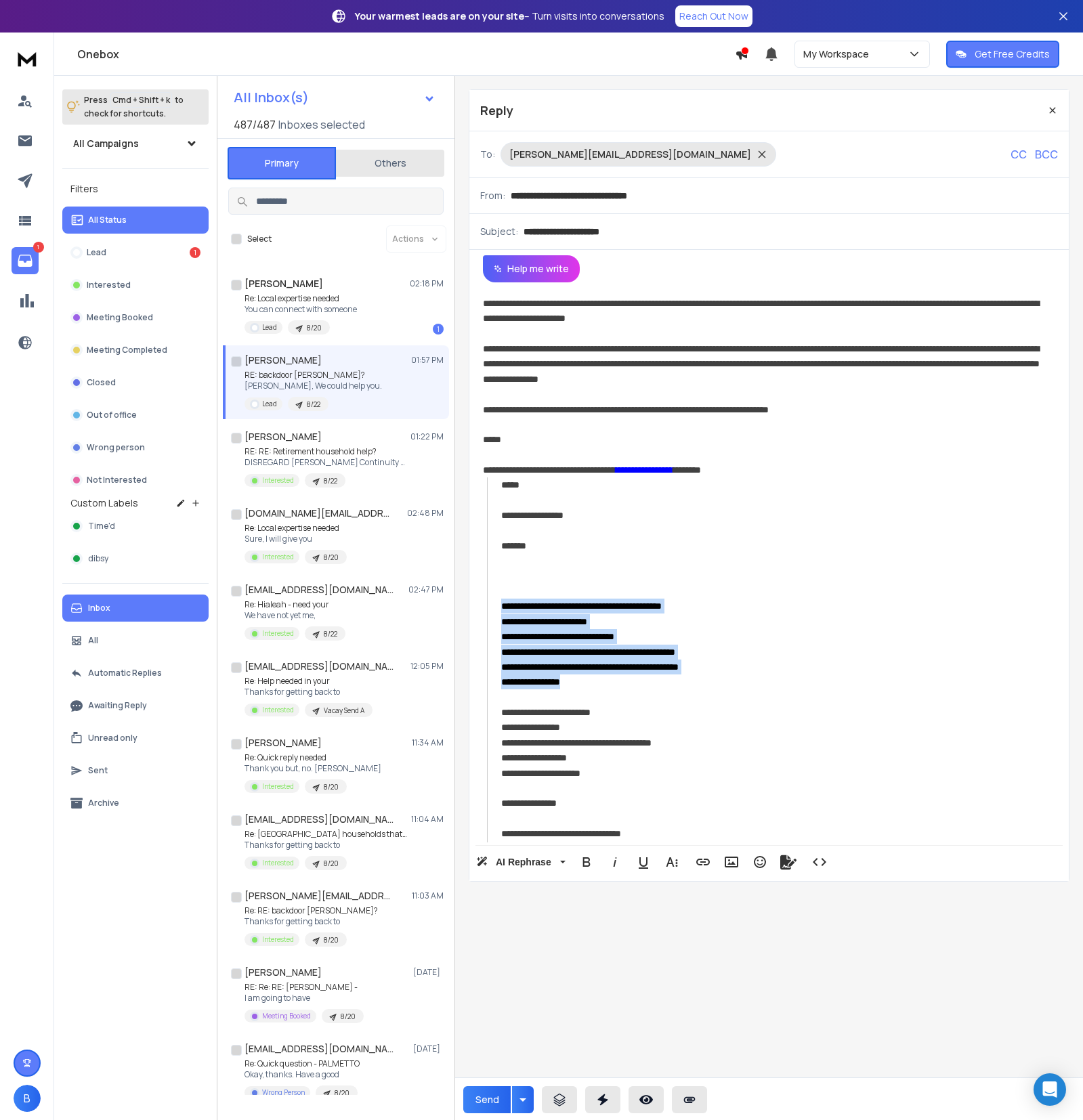
copy div "**********"
click at [486, 1092] on button "Send" at bounding box center [487, 1100] width 48 height 27
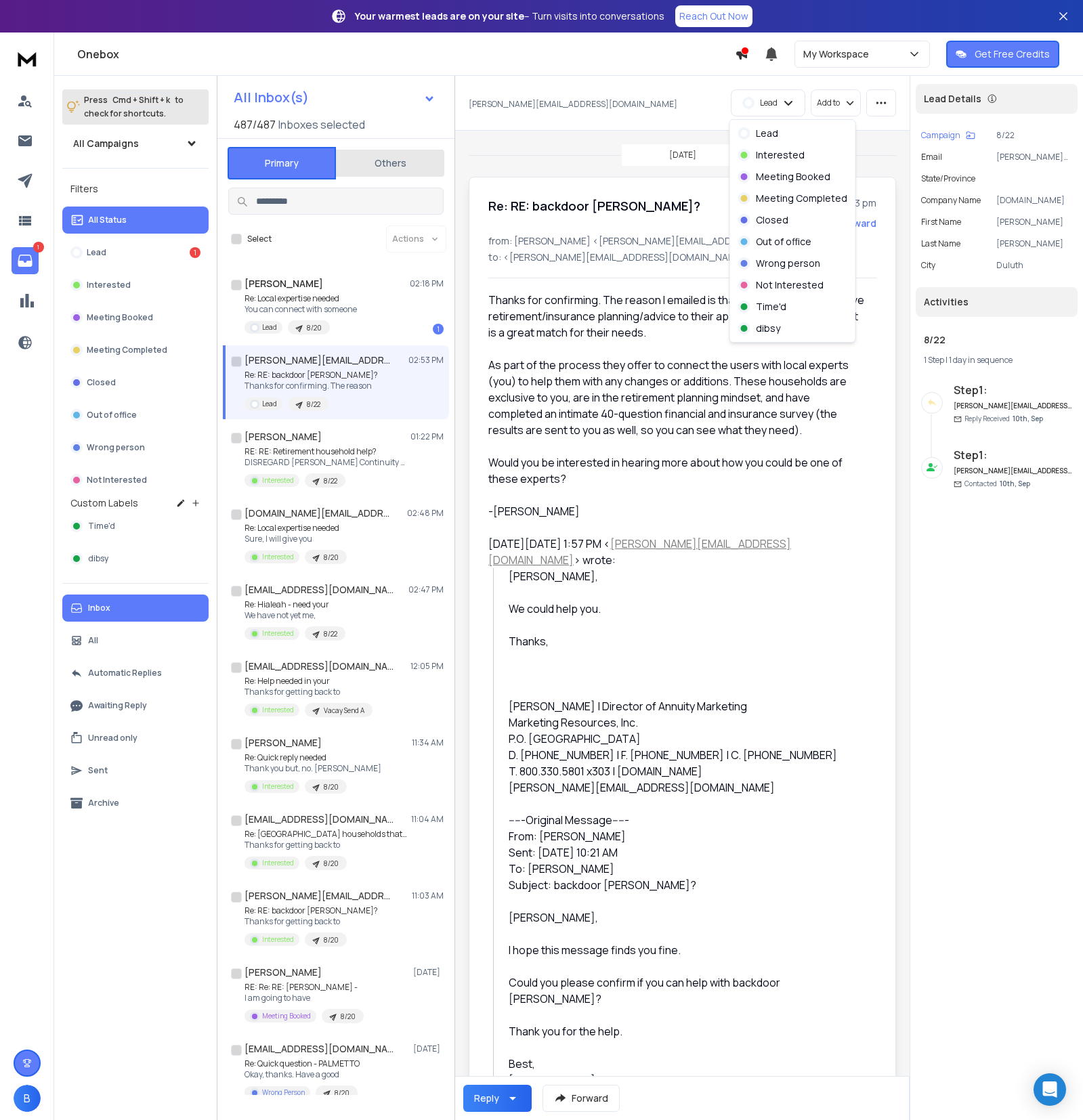
click at [774, 105] on p "Lead" at bounding box center [769, 103] width 18 height 11
click at [780, 155] on p "Interested" at bounding box center [780, 155] width 49 height 14
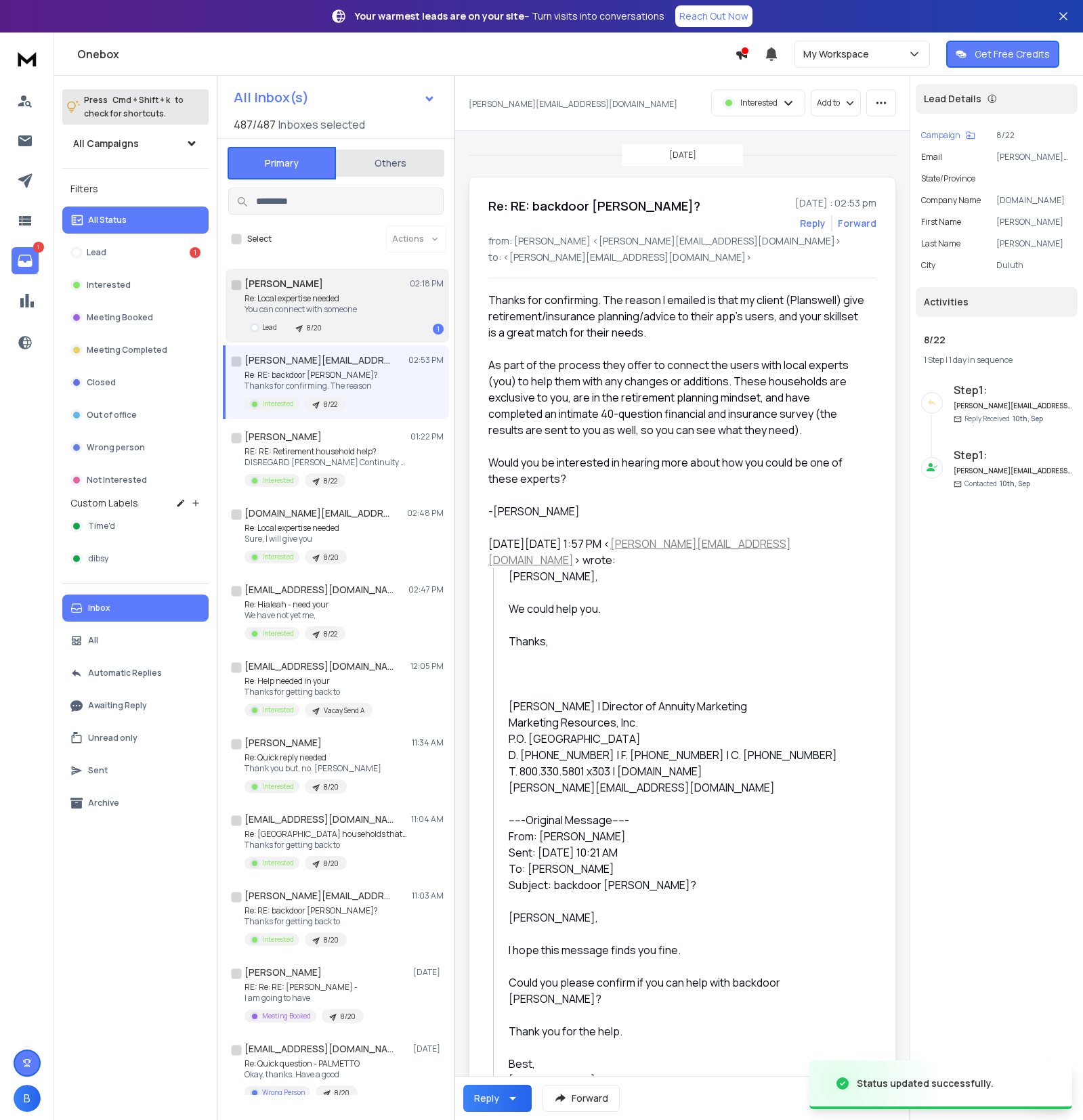
click at [350, 317] on div "Re: Local expertise needed You can connect with someone Lead 8/20" at bounding box center [301, 314] width 113 height 41
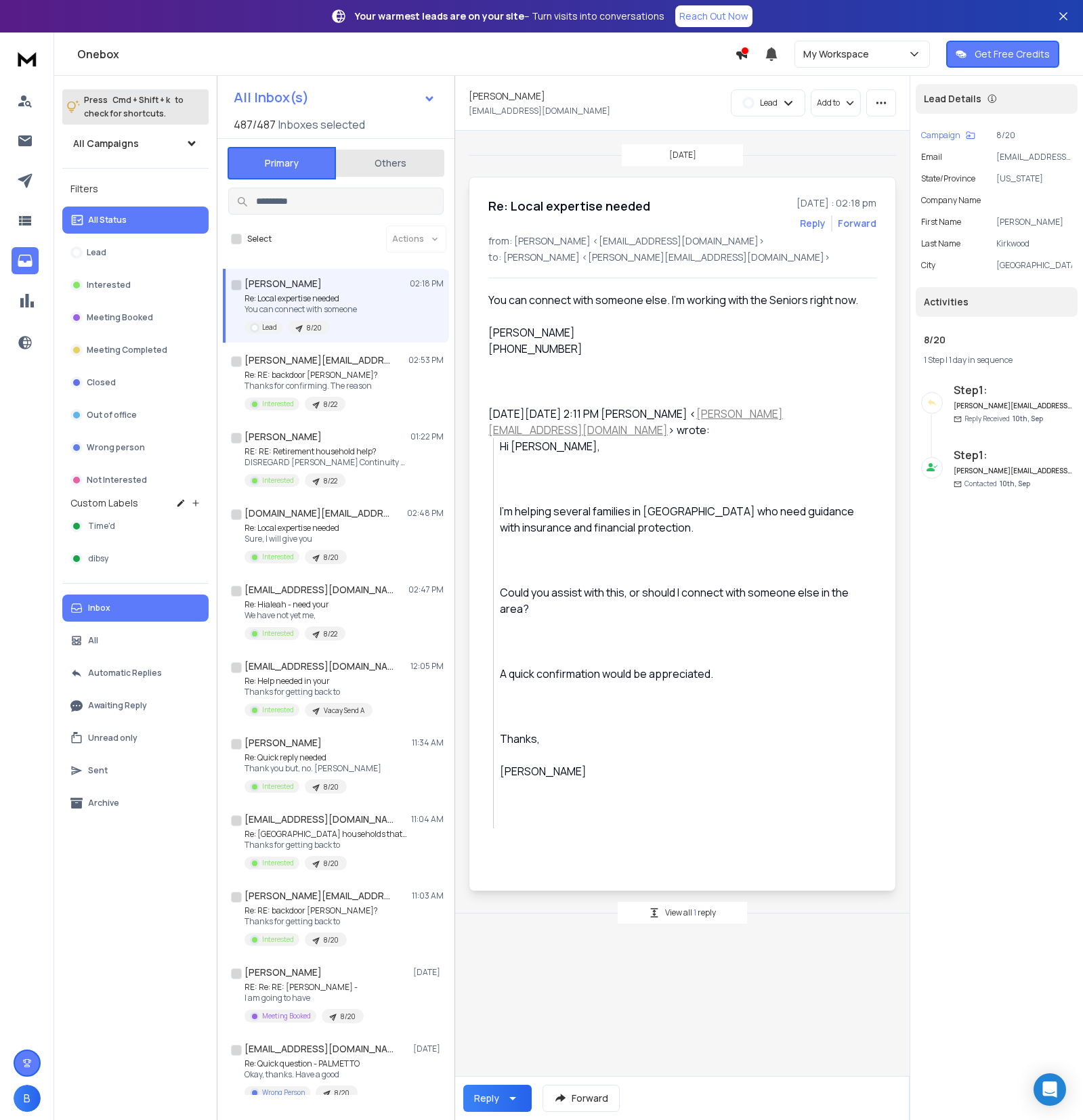
click at [817, 228] on button "Reply" at bounding box center [813, 223] width 26 height 14
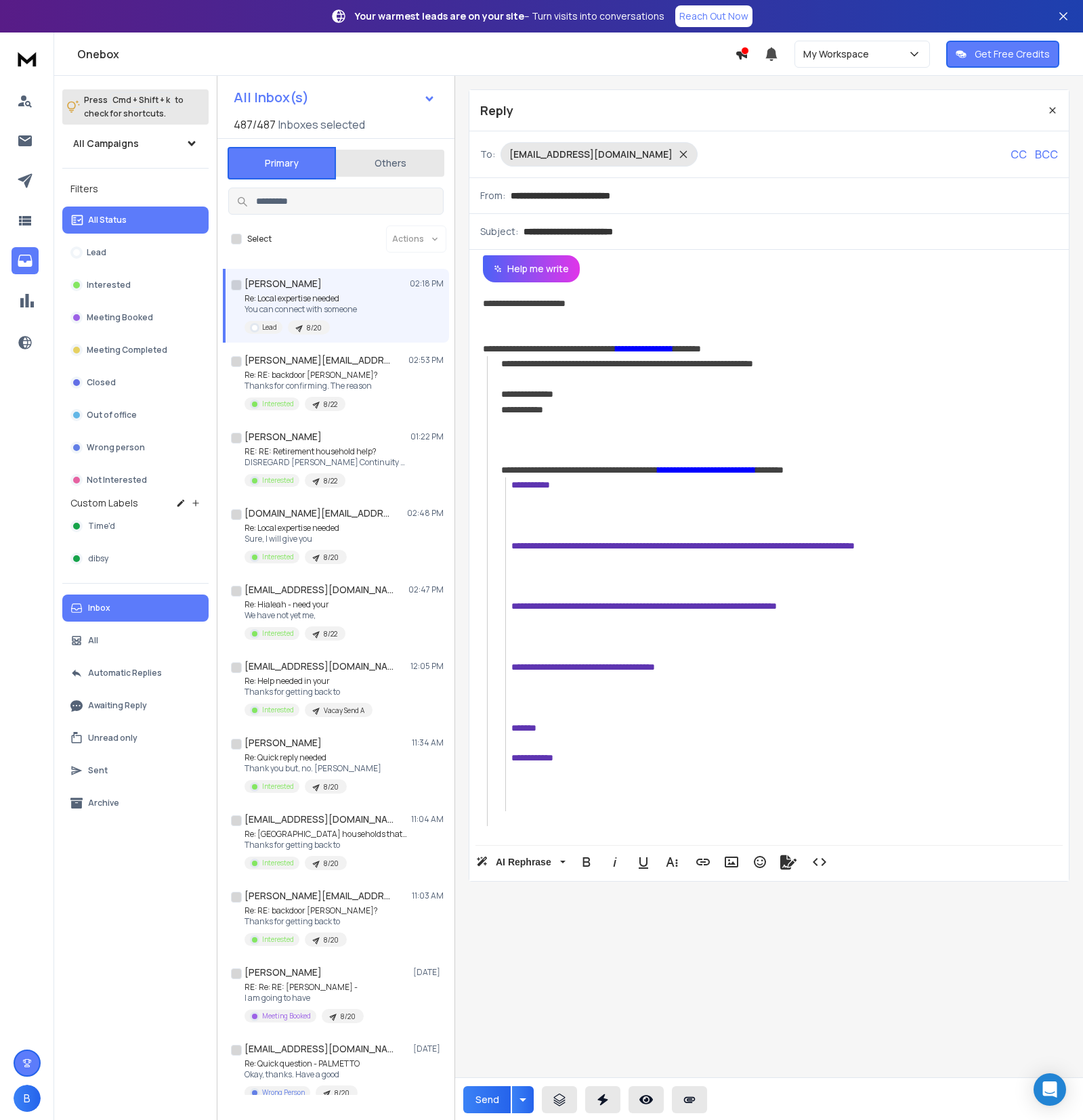
click at [506, 302] on div "**********" at bounding box center [767, 303] width 568 height 15
click at [512, 302] on div "**********" at bounding box center [767, 303] width 568 height 15
click at [644, 307] on div "**********" at bounding box center [767, 303] width 568 height 15
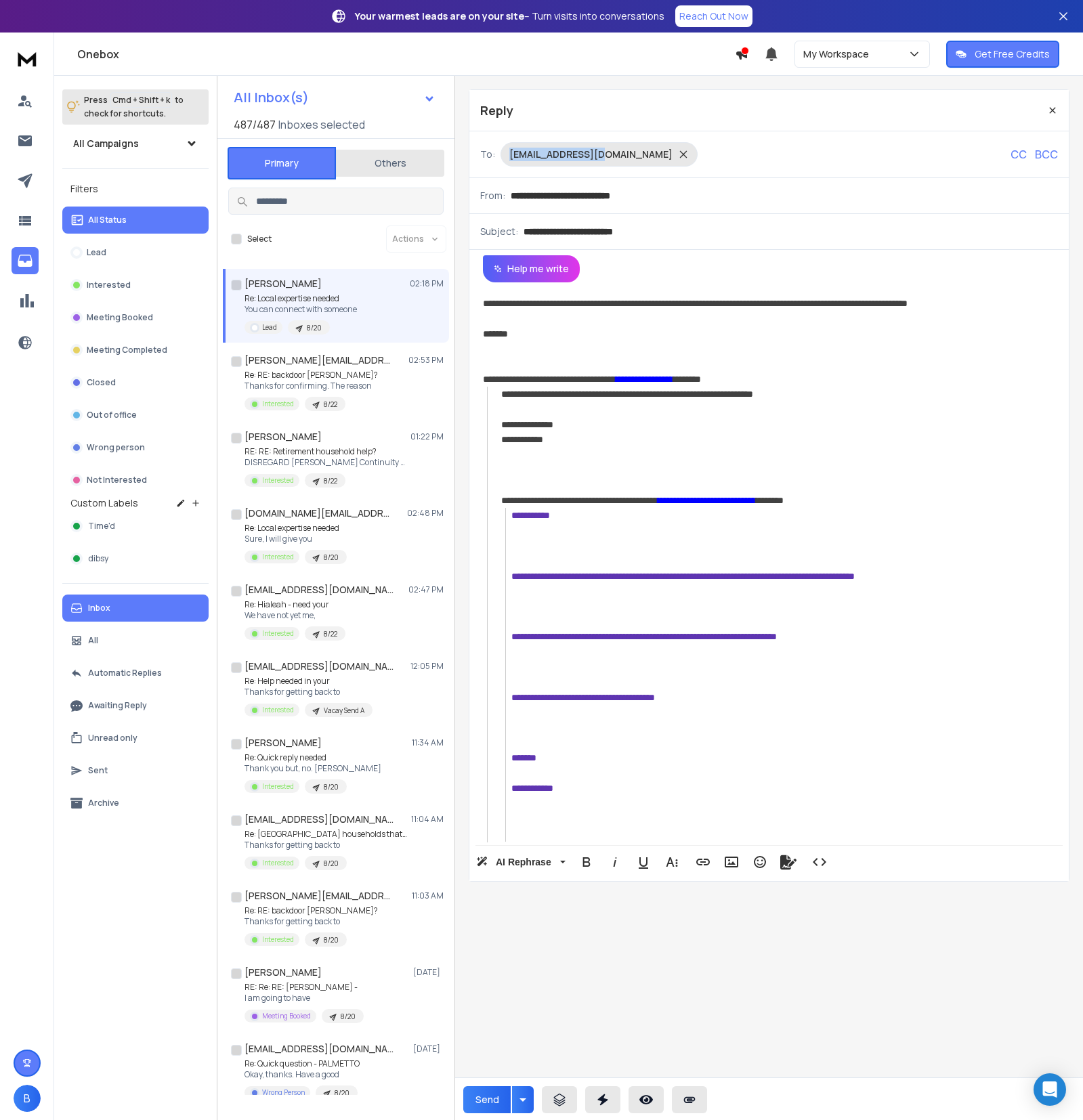
drag, startPoint x: 595, startPoint y: 156, endPoint x: 503, endPoint y: 159, distance: 92.0
click at [503, 159] on div "[EMAIL_ADDRESS][DOMAIN_NAME]" at bounding box center [599, 154] width 197 height 24
copy p "[EMAIL_ADDRESS][DOMAIN_NAME]"
click at [494, 1095] on button "Send" at bounding box center [487, 1100] width 48 height 27
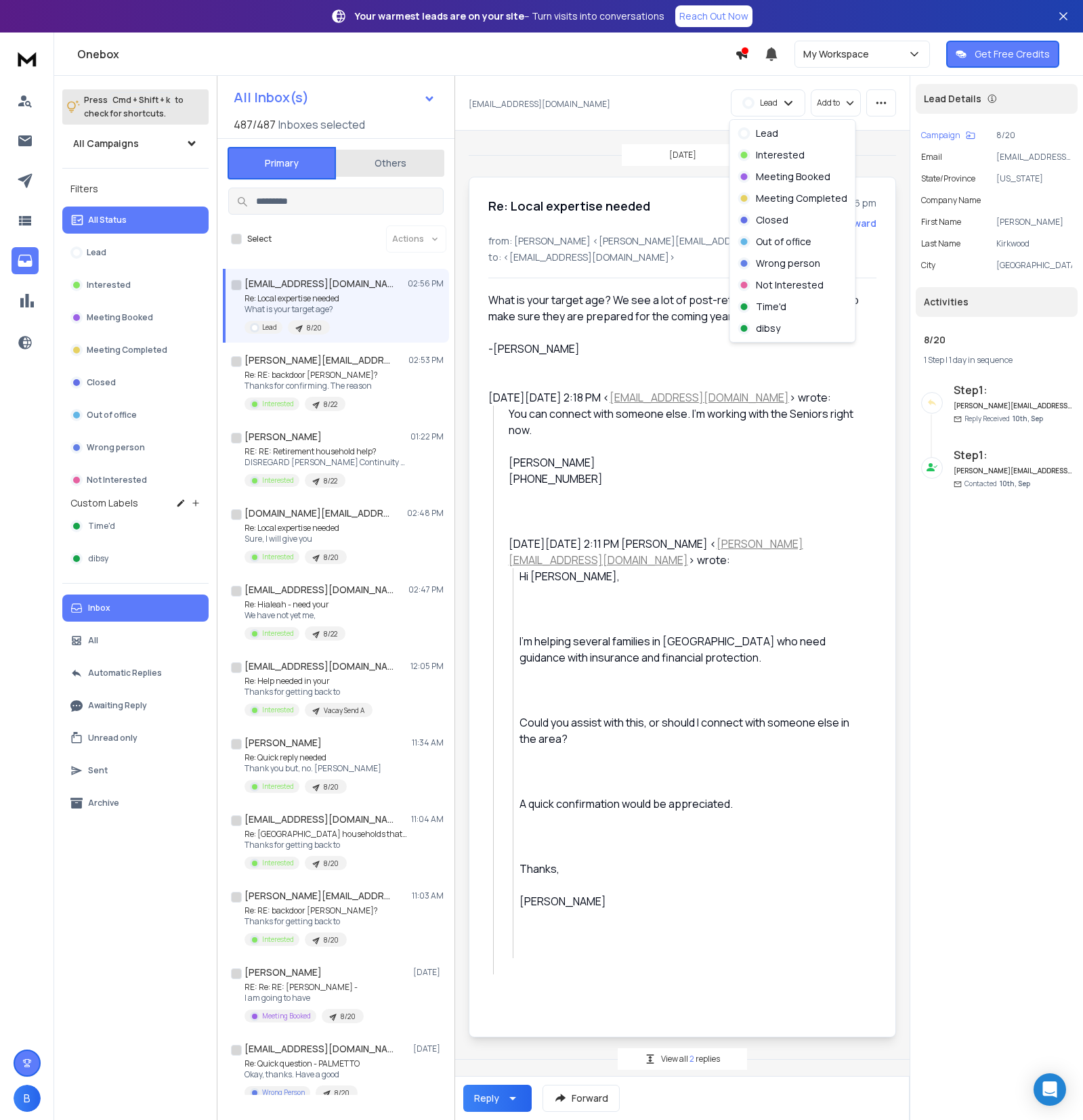
click at [769, 110] on div "Lead" at bounding box center [768, 103] width 73 height 26
click at [765, 159] on p "Interested" at bounding box center [780, 155] width 49 height 14
